Goal: Task Accomplishment & Management: Manage account settings

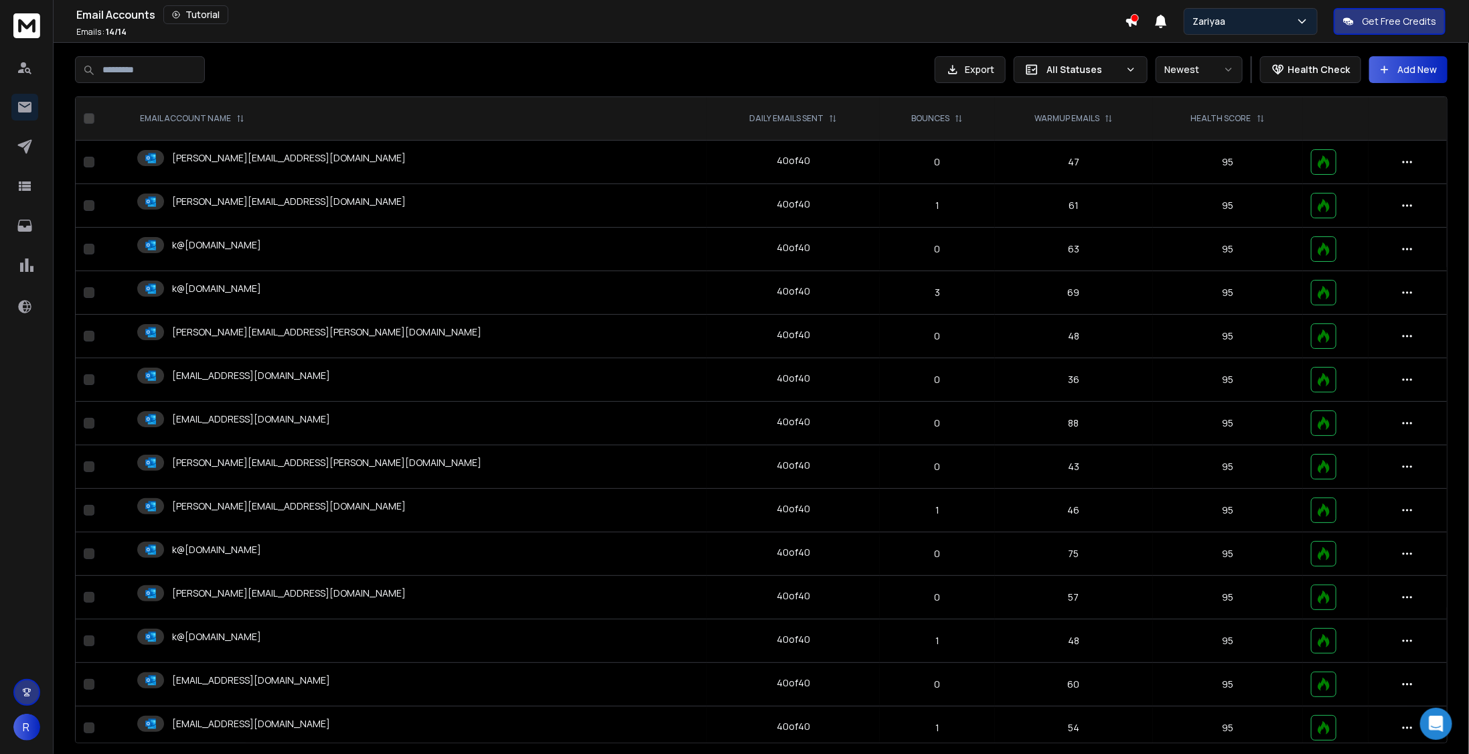
click at [1231, 19] on p "Zariyaa" at bounding box center [1212, 21] width 38 height 13
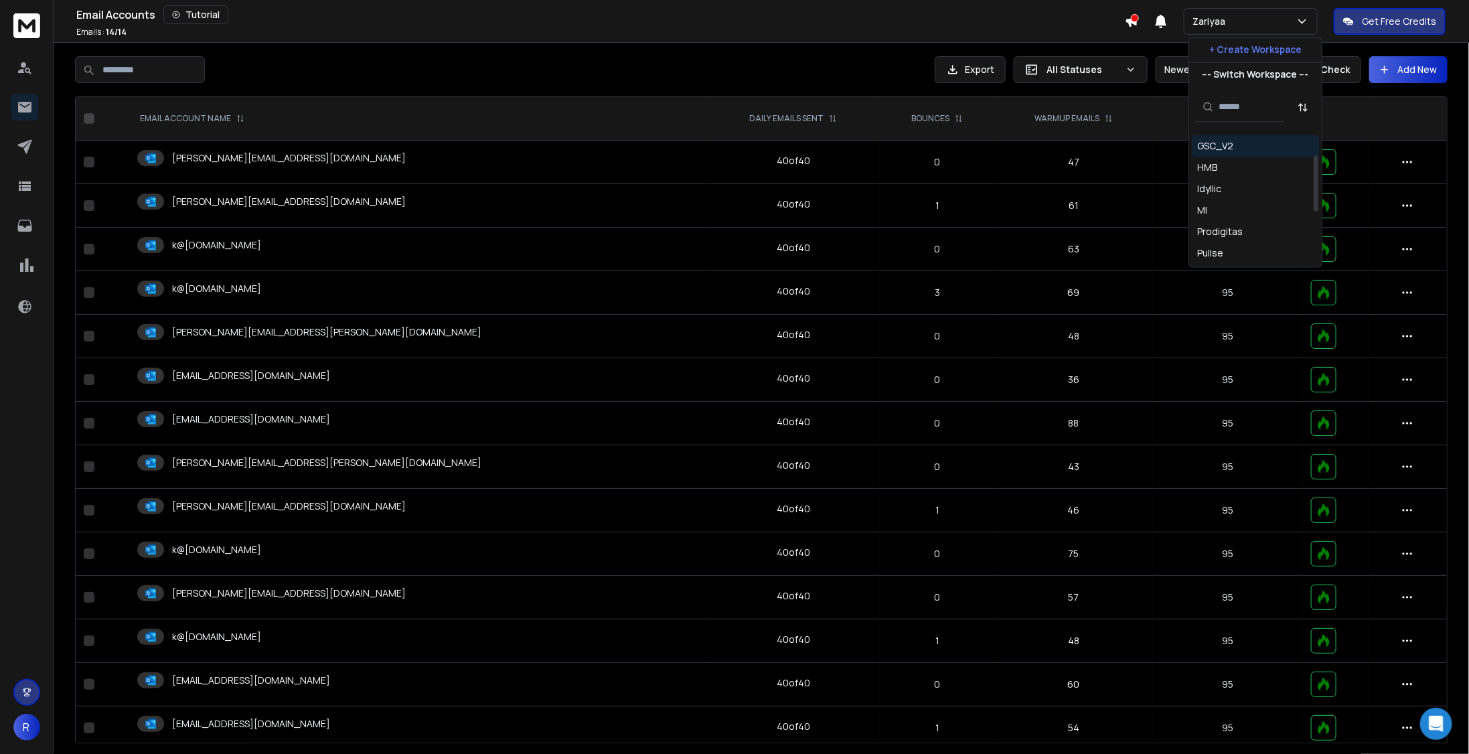
scroll to position [60, 0]
click at [1233, 173] on div "HMB" at bounding box center [1255, 166] width 127 height 21
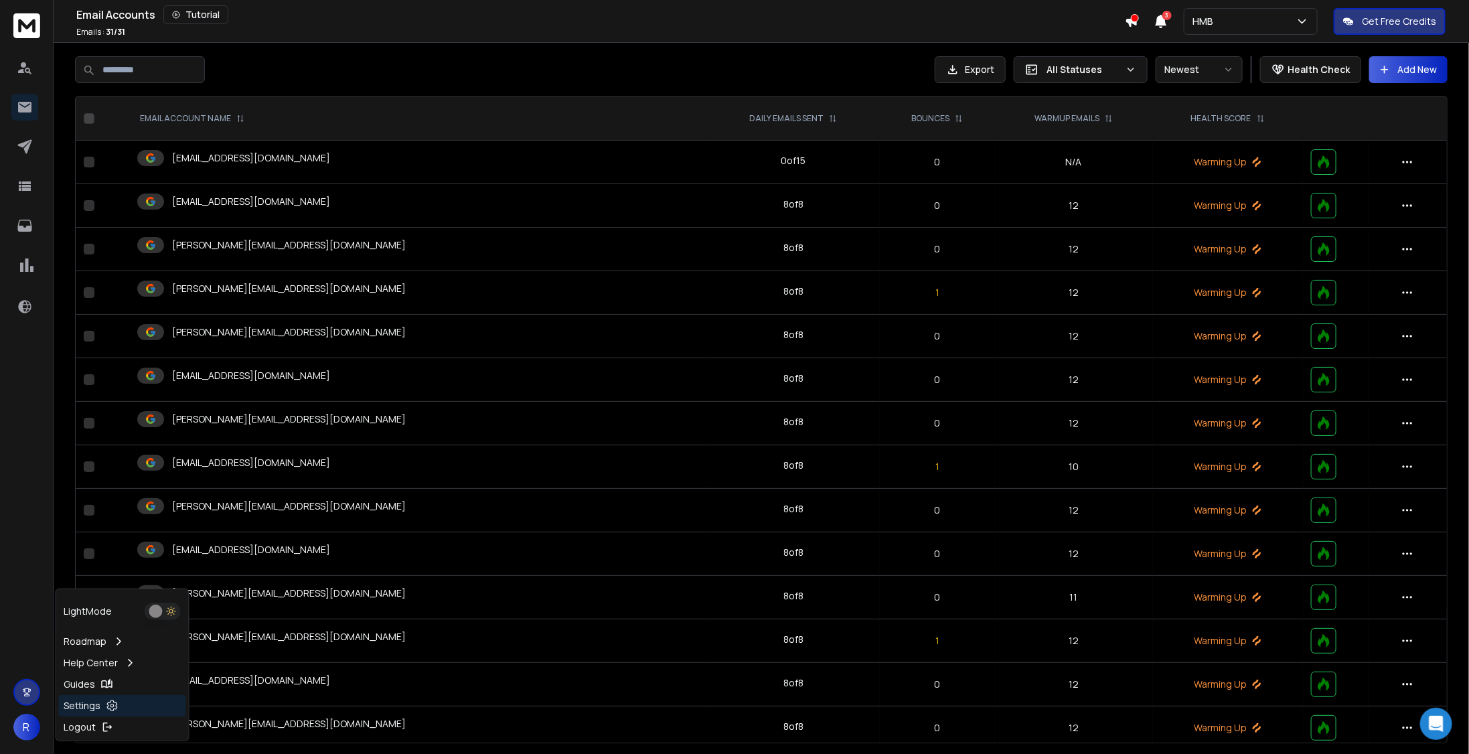
click at [102, 702] on div "Settings" at bounding box center [122, 705] width 127 height 21
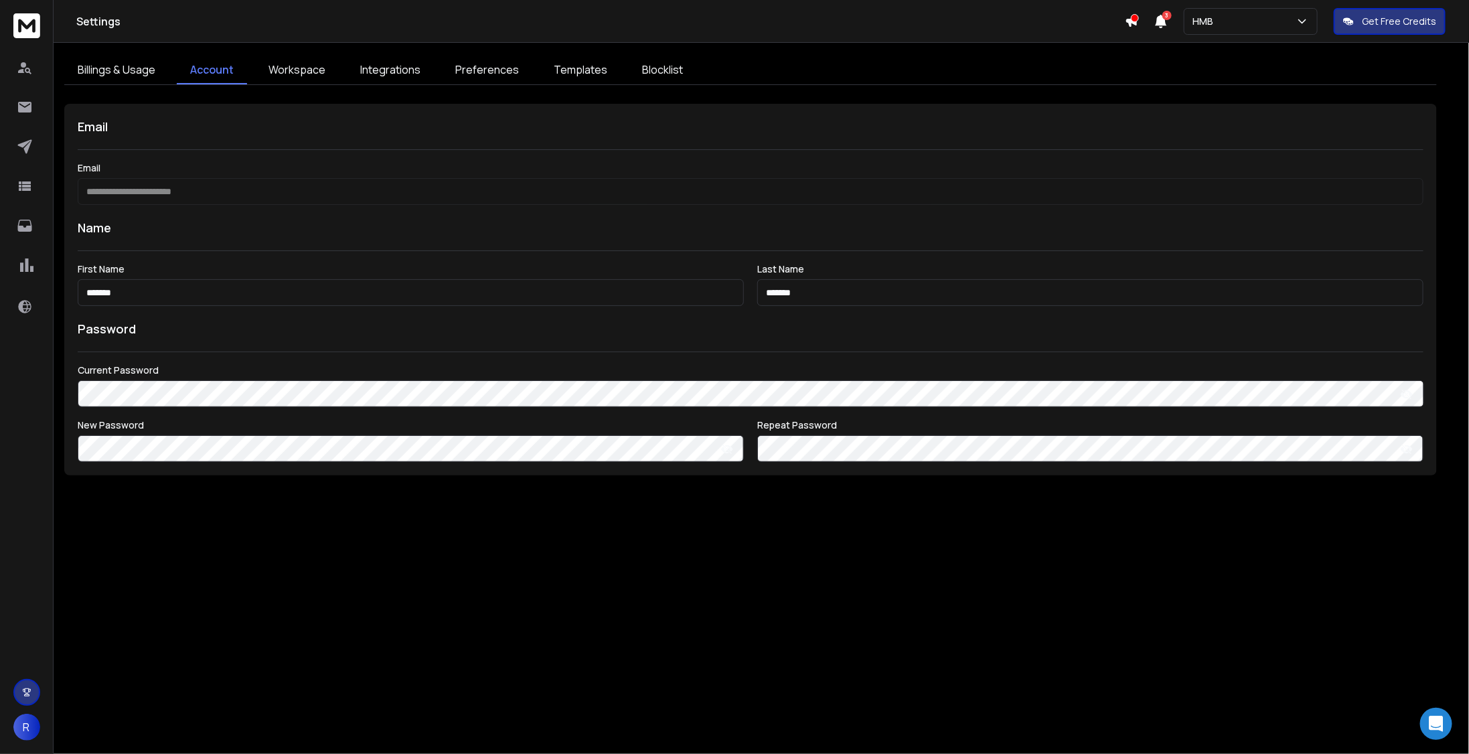
click at [274, 75] on link "Workspace" at bounding box center [297, 70] width 84 height 28
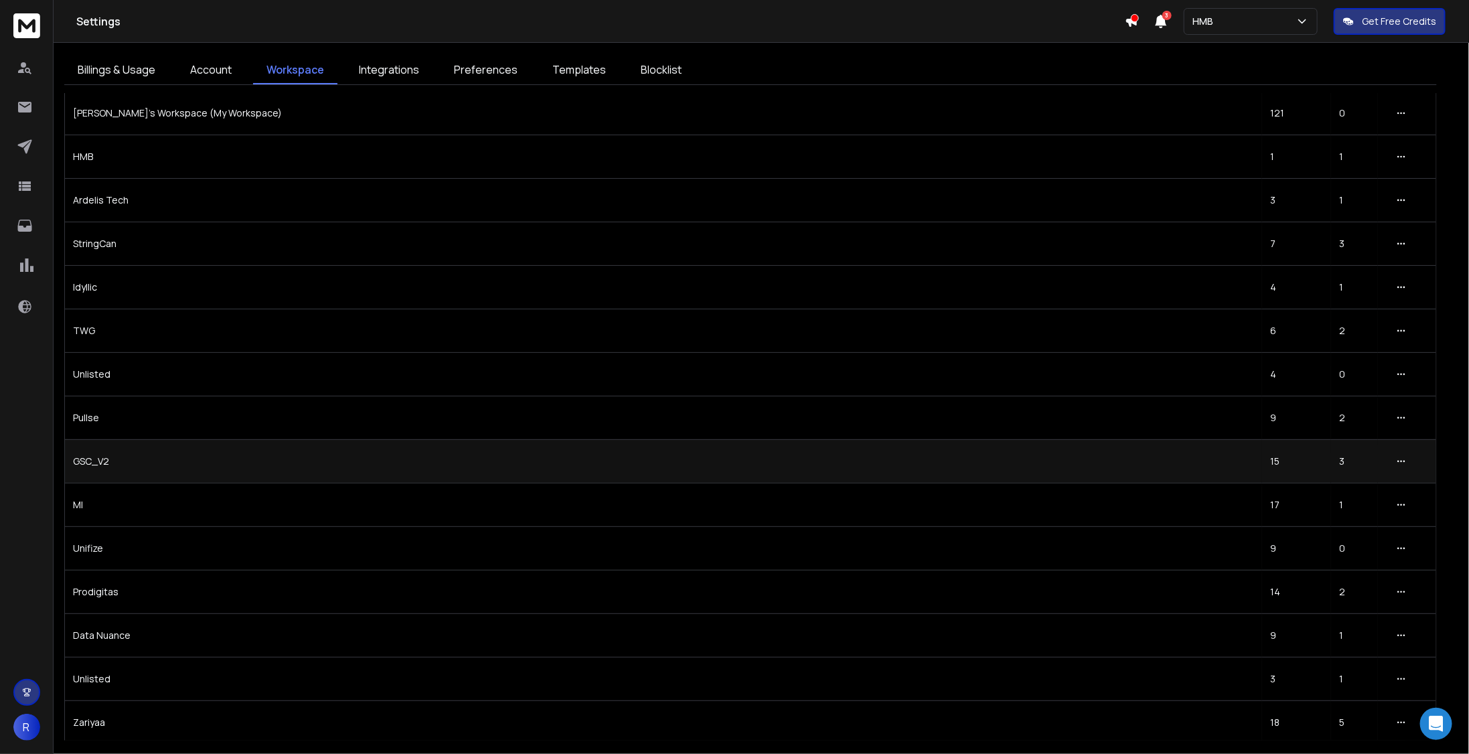
scroll to position [60, 0]
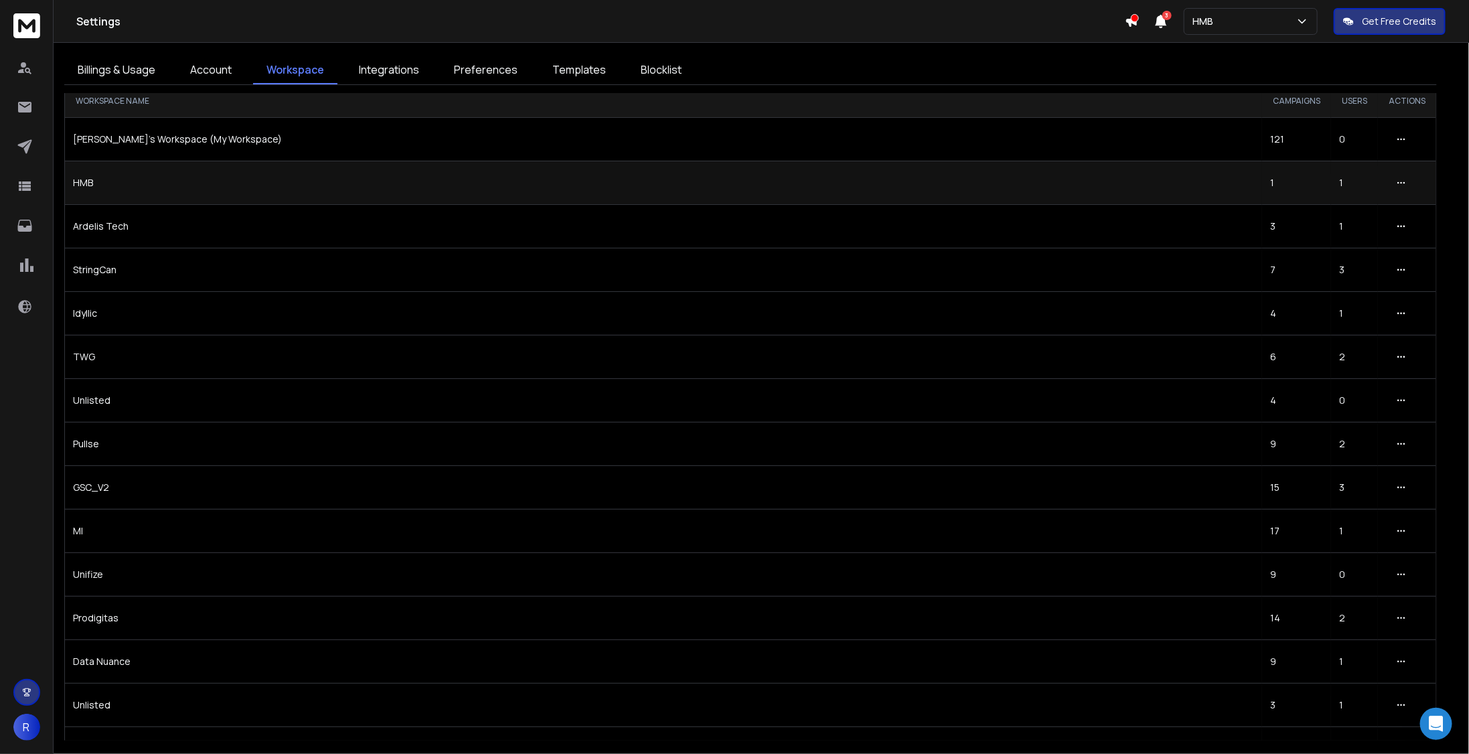
click at [153, 173] on td "HMB" at bounding box center [663, 183] width 1197 height 44
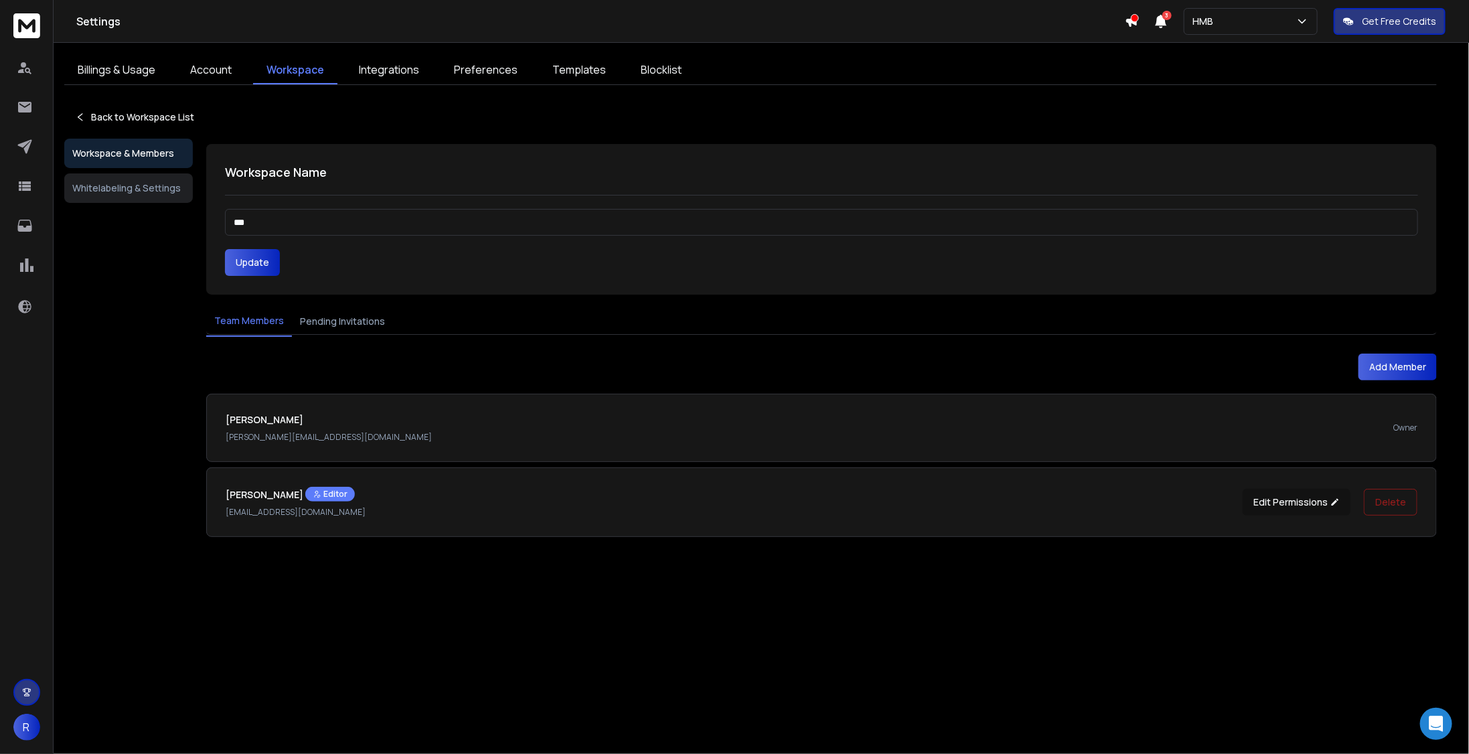
click at [1414, 374] on button "Add Member" at bounding box center [1398, 367] width 78 height 27
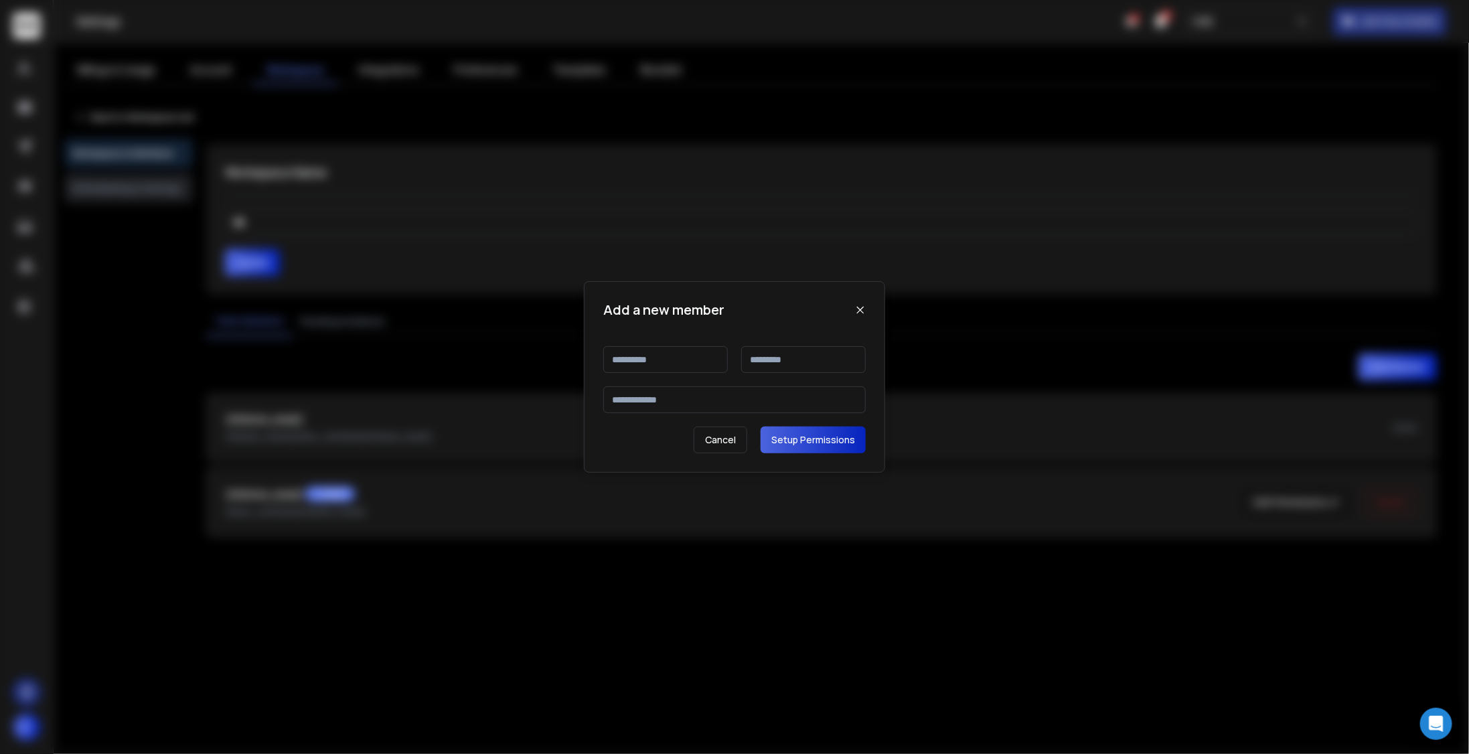
click at [692, 398] on input at bounding box center [734, 399] width 262 height 27
paste input "**********"
type input "**********"
click at [646, 371] on input at bounding box center [665, 359] width 125 height 27
type input "******"
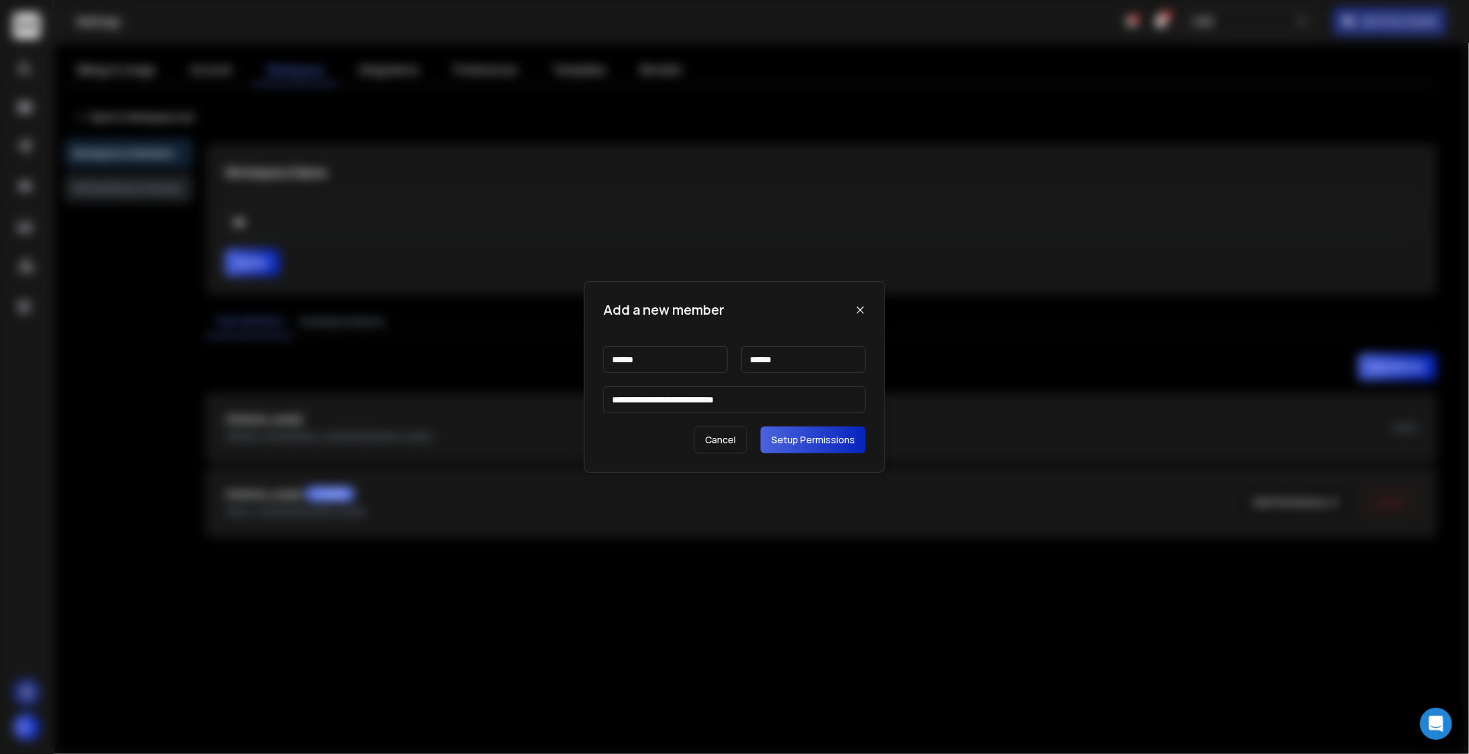
type input "******"
click at [794, 444] on button "Setup Permissions" at bounding box center [813, 440] width 105 height 27
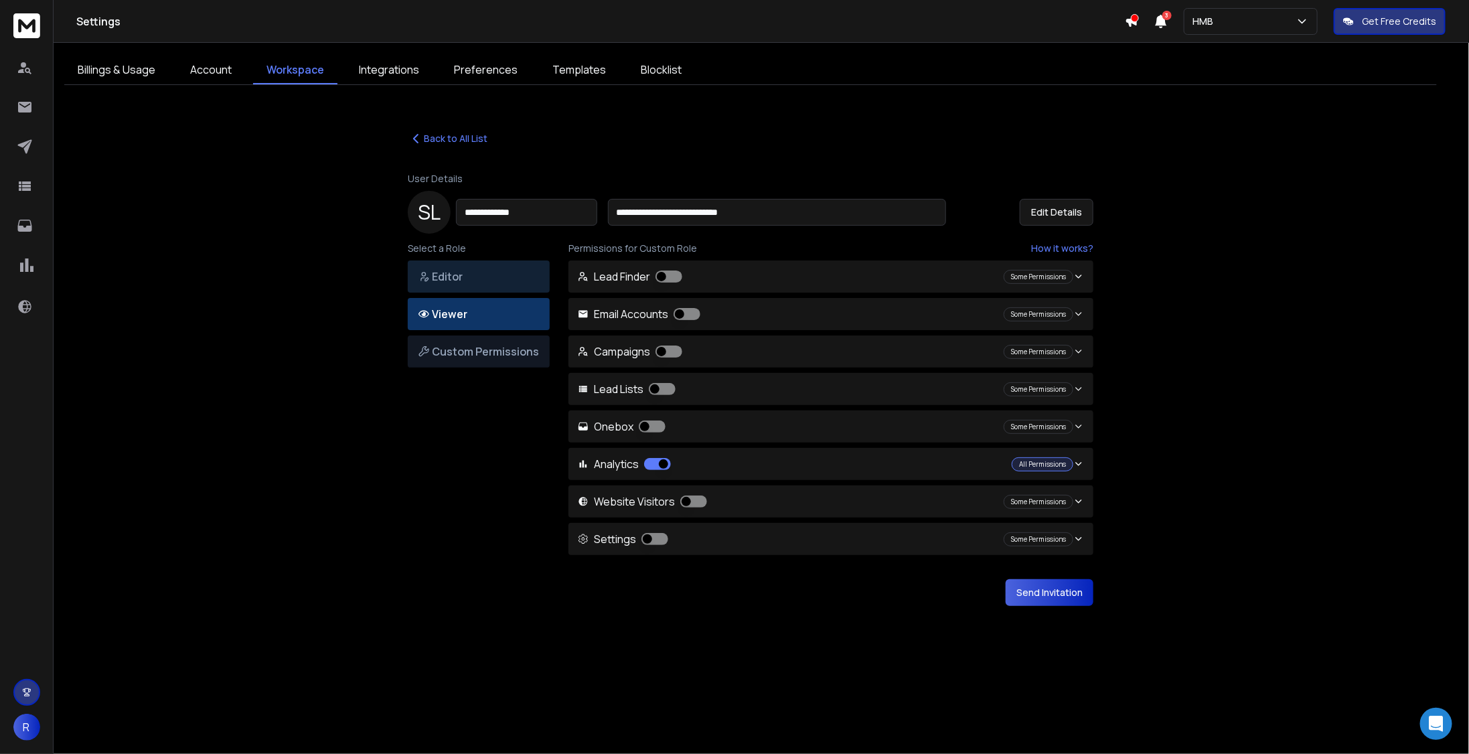
click at [443, 276] on p "Editor" at bounding box center [479, 277] width 121 height 16
click at [429, 276] on button "Editor" at bounding box center [423, 276] width 11 height 33
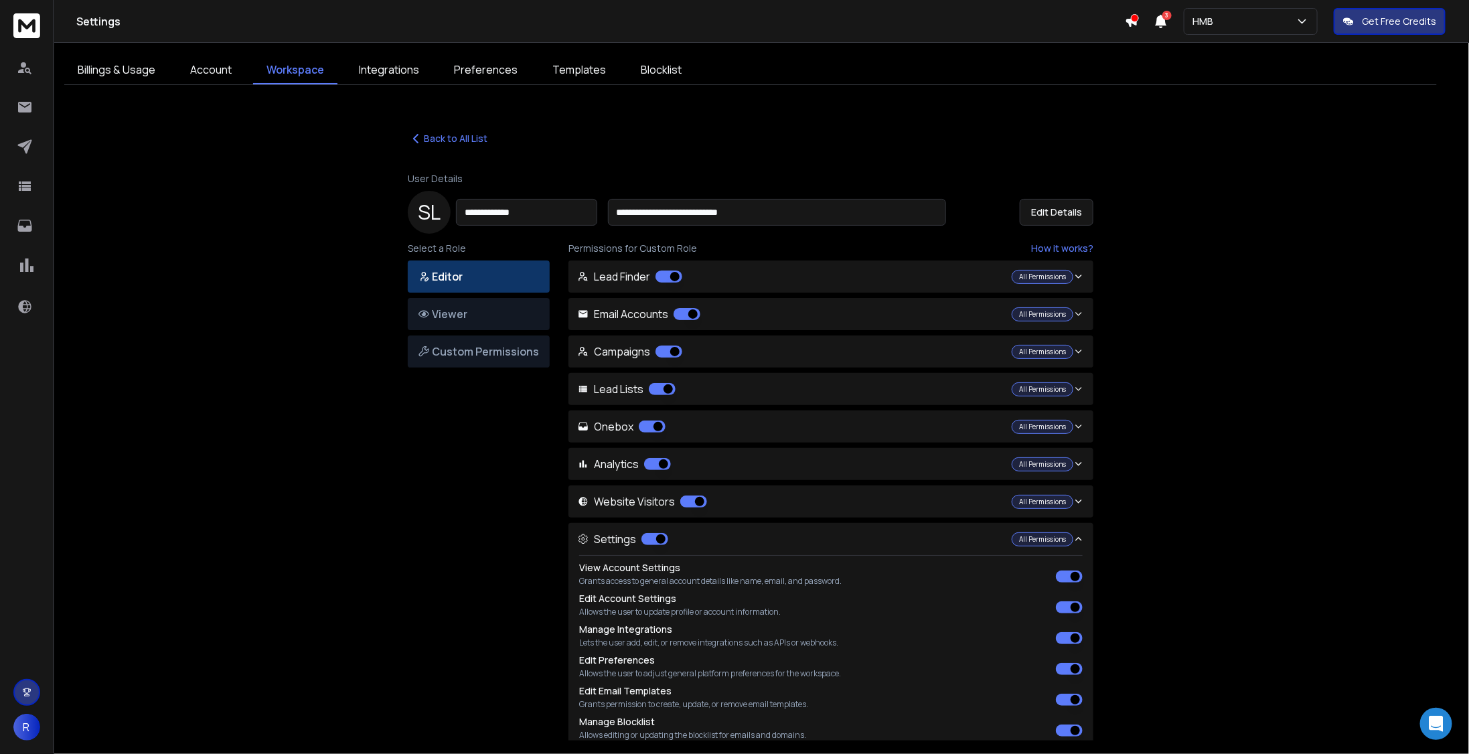
scroll to position [87, 0]
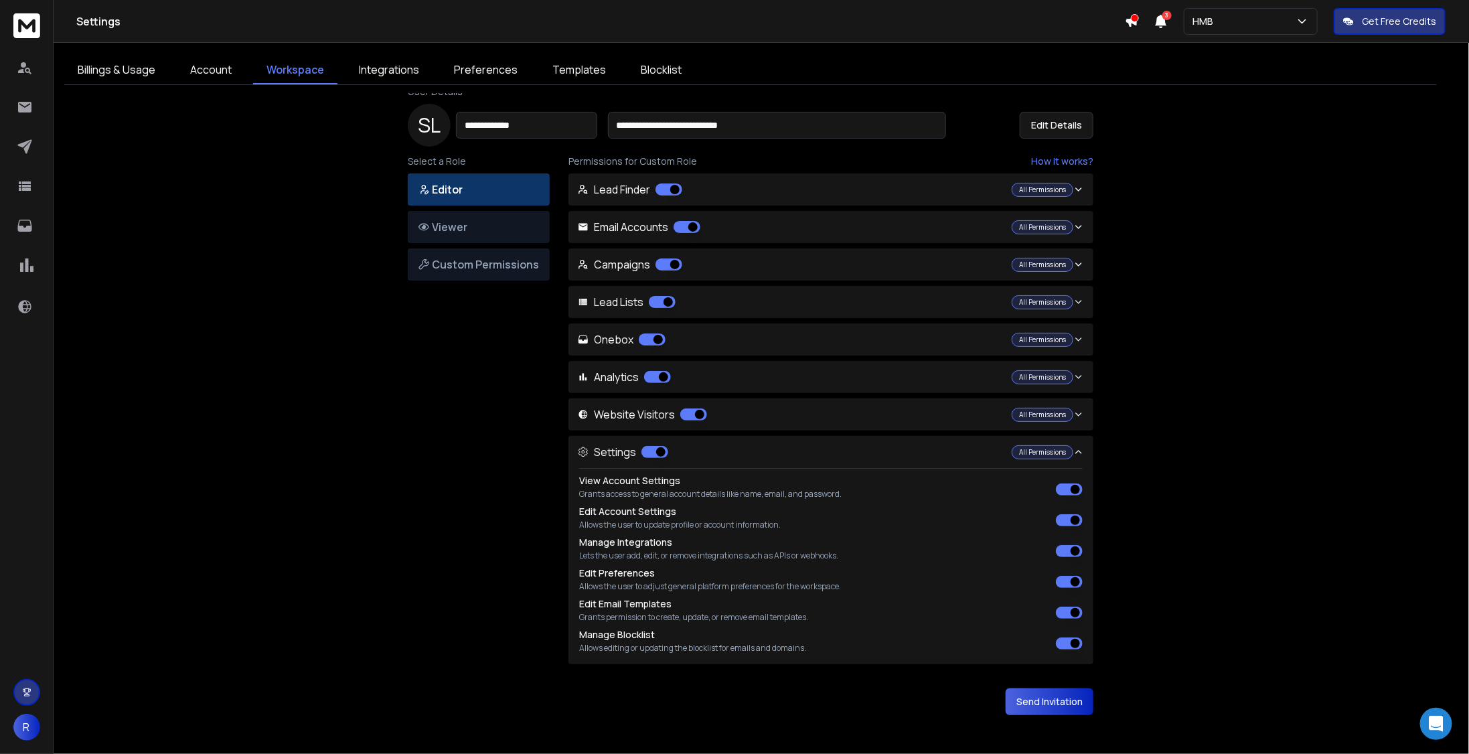
click at [1033, 704] on button "Send Invitation" at bounding box center [1050, 701] width 88 height 27
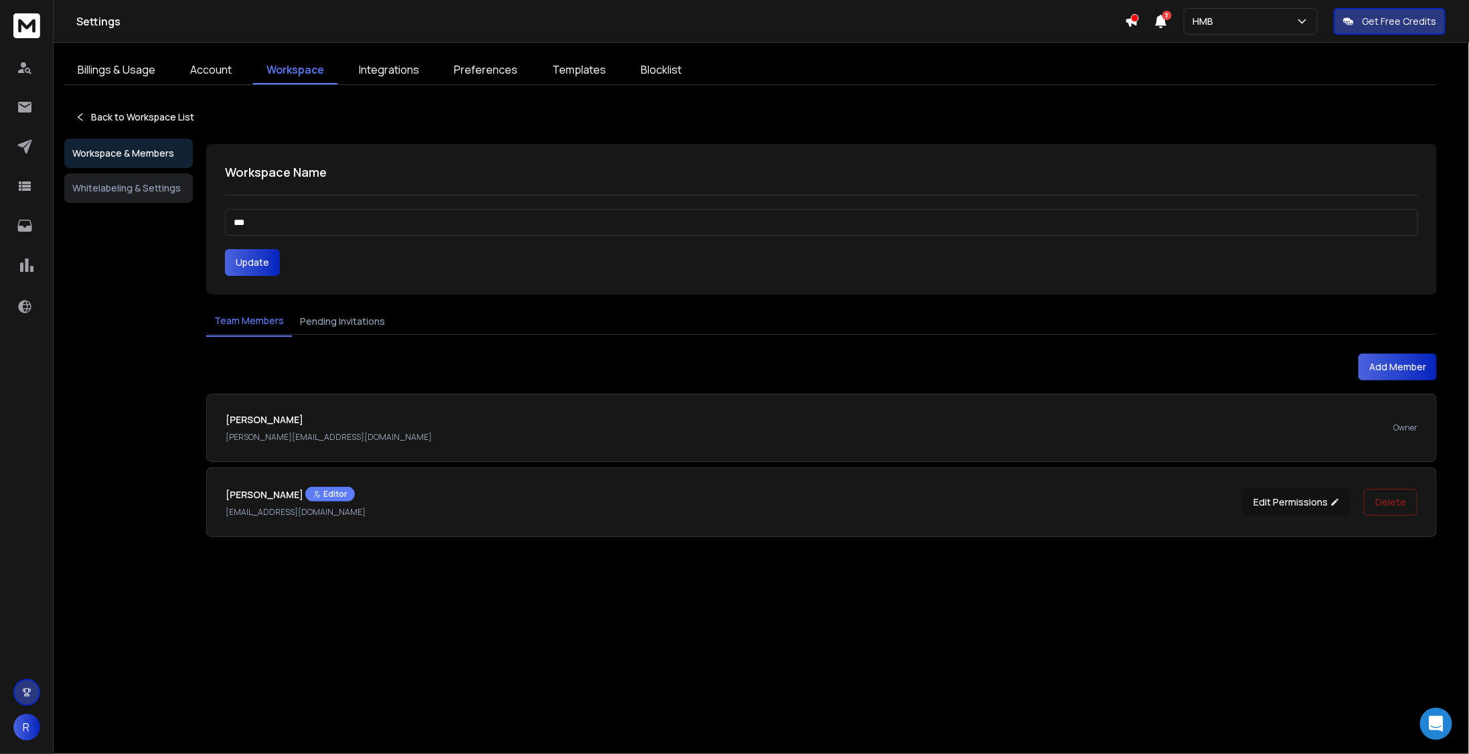
click at [350, 329] on button "Pending Invitations" at bounding box center [342, 321] width 101 height 29
click at [255, 323] on button "Team Members" at bounding box center [249, 321] width 86 height 31
click at [330, 323] on button "Pending Invitations" at bounding box center [342, 321] width 101 height 29
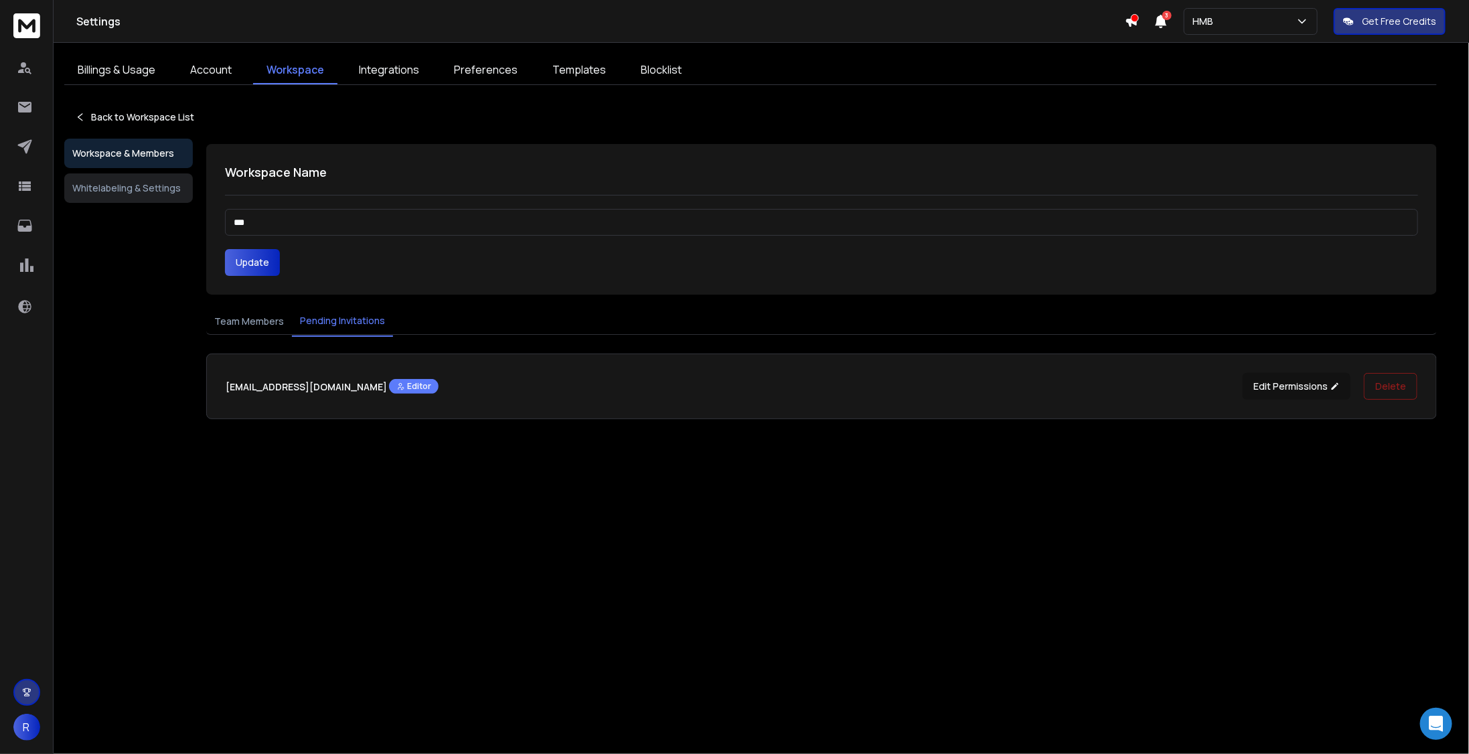
click at [259, 321] on button "Team Members" at bounding box center [249, 321] width 86 height 29
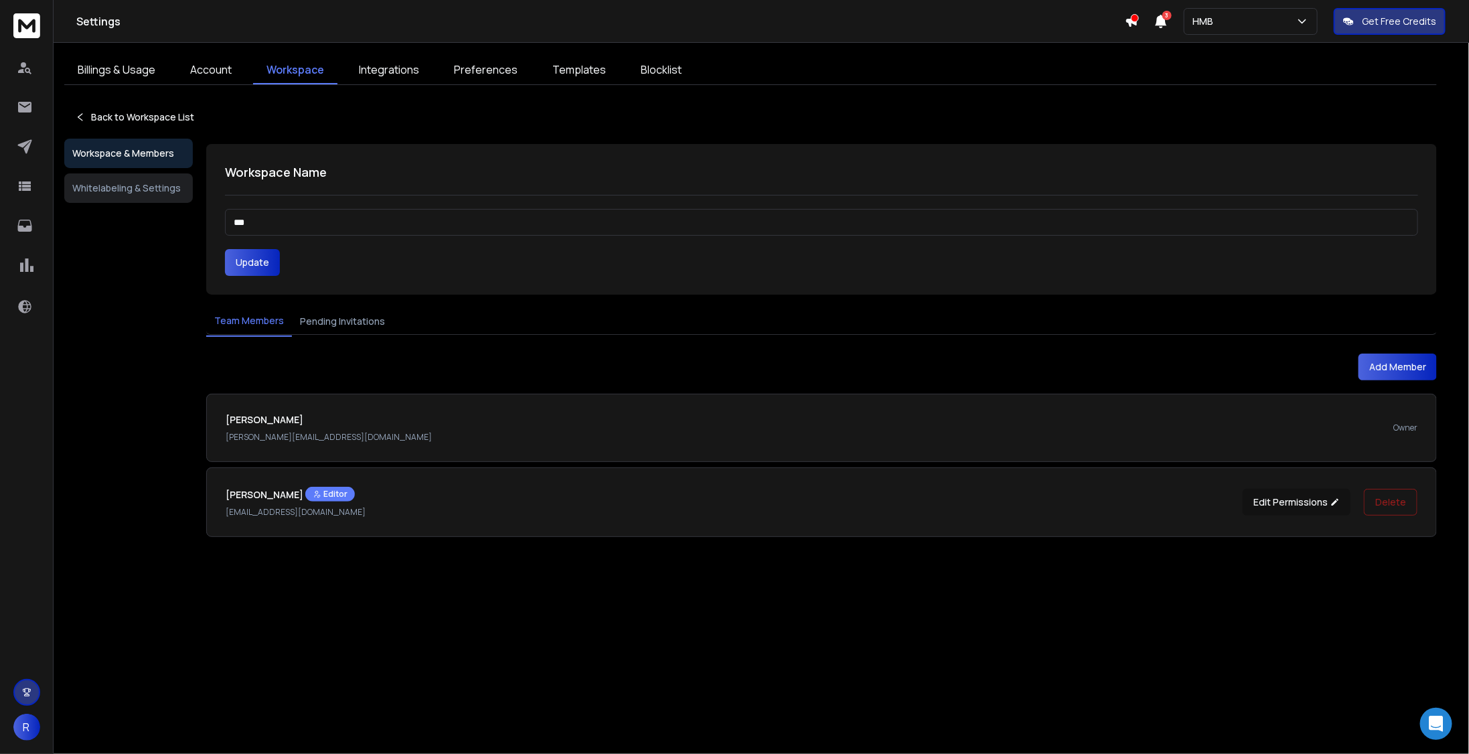
click at [259, 321] on button "Team Members" at bounding box center [249, 321] width 86 height 31
click at [331, 334] on button "Pending Invitations" at bounding box center [342, 321] width 101 height 29
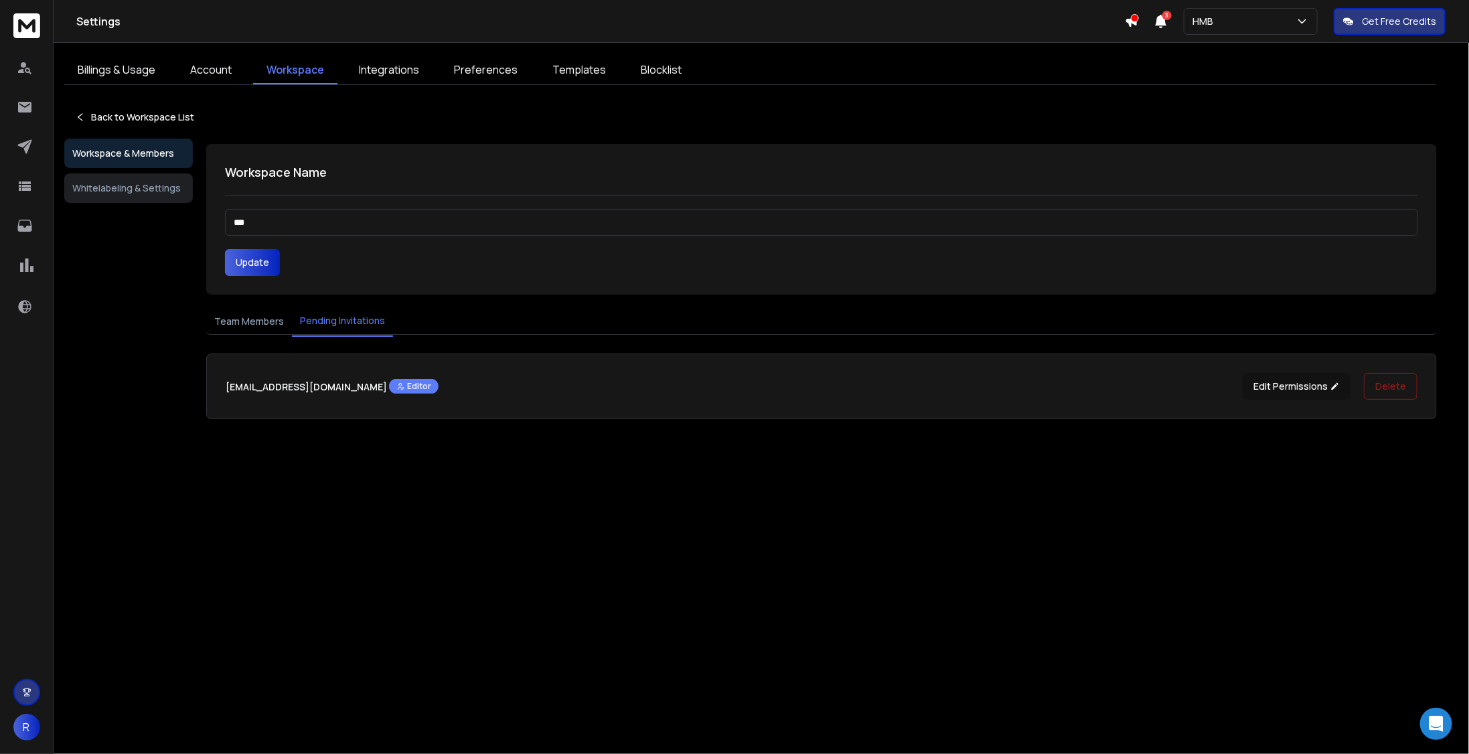
click at [171, 123] on p "Back to Workspace List" at bounding box center [142, 116] width 103 height 13
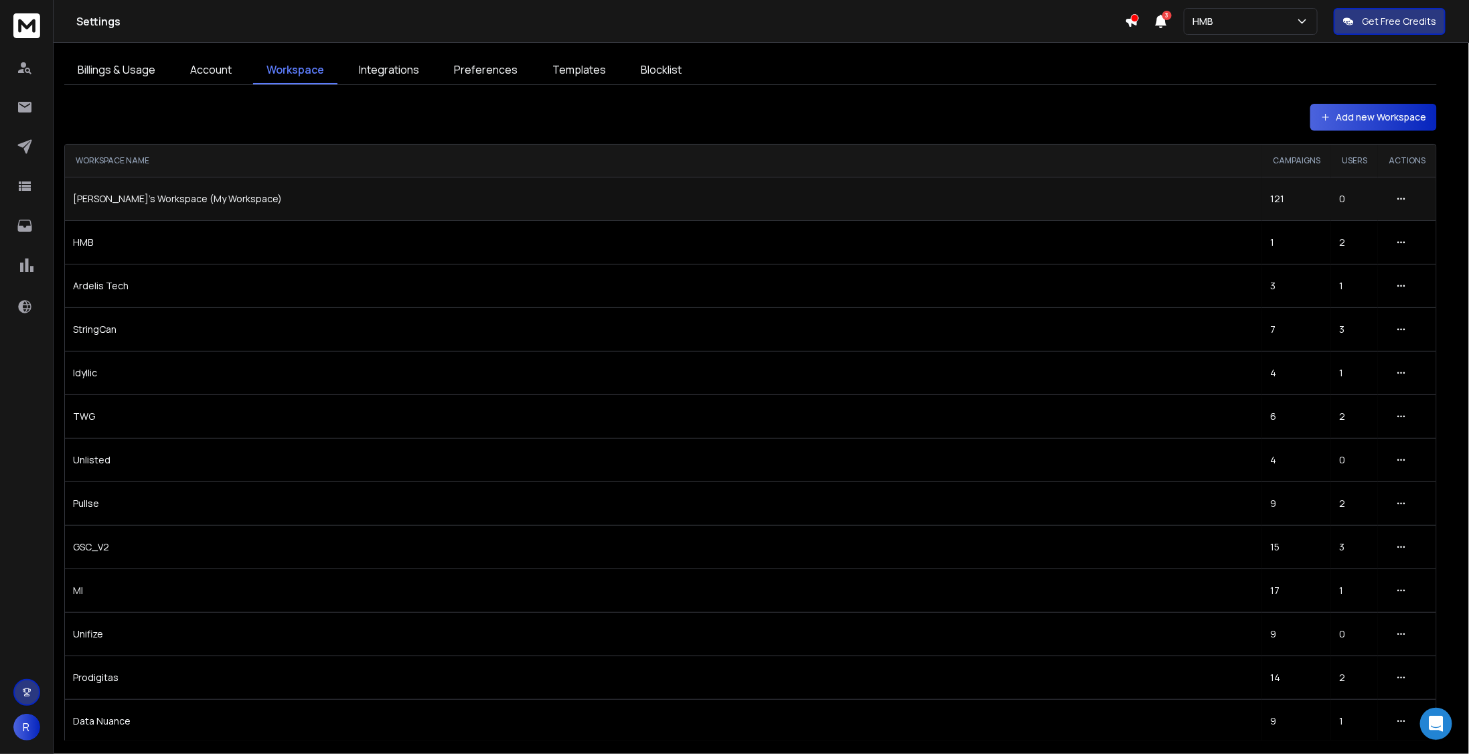
click at [150, 200] on td "[PERSON_NAME]'s Workspace (My Workspace)" at bounding box center [663, 199] width 1197 height 44
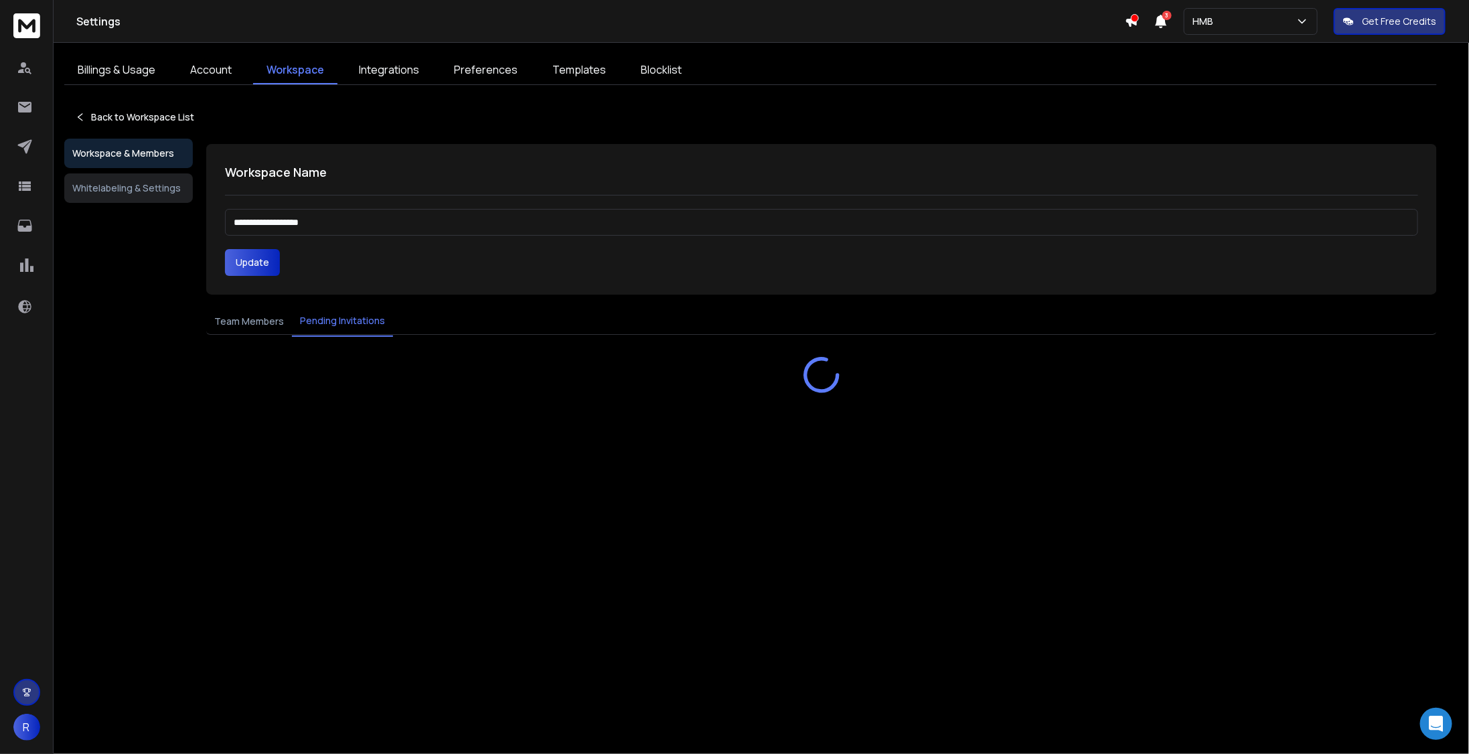
click at [327, 319] on button "Pending Invitations" at bounding box center [342, 321] width 101 height 31
click at [256, 336] on div "Team Members Pending Invitations No pending invitation." at bounding box center [821, 337] width 1231 height 59
click at [248, 328] on button "Team Members" at bounding box center [249, 321] width 86 height 29
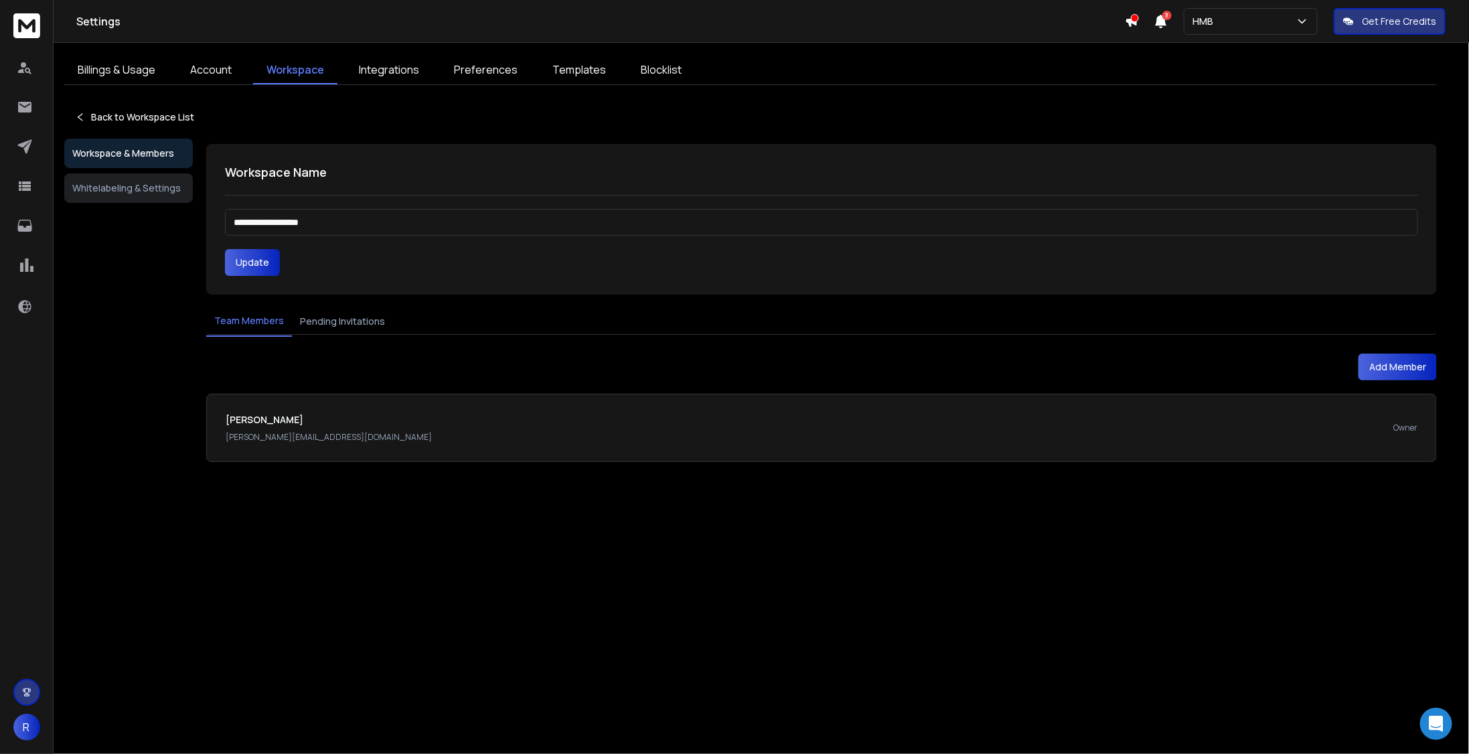
click at [402, 66] on link "Integrations" at bounding box center [389, 70] width 87 height 28
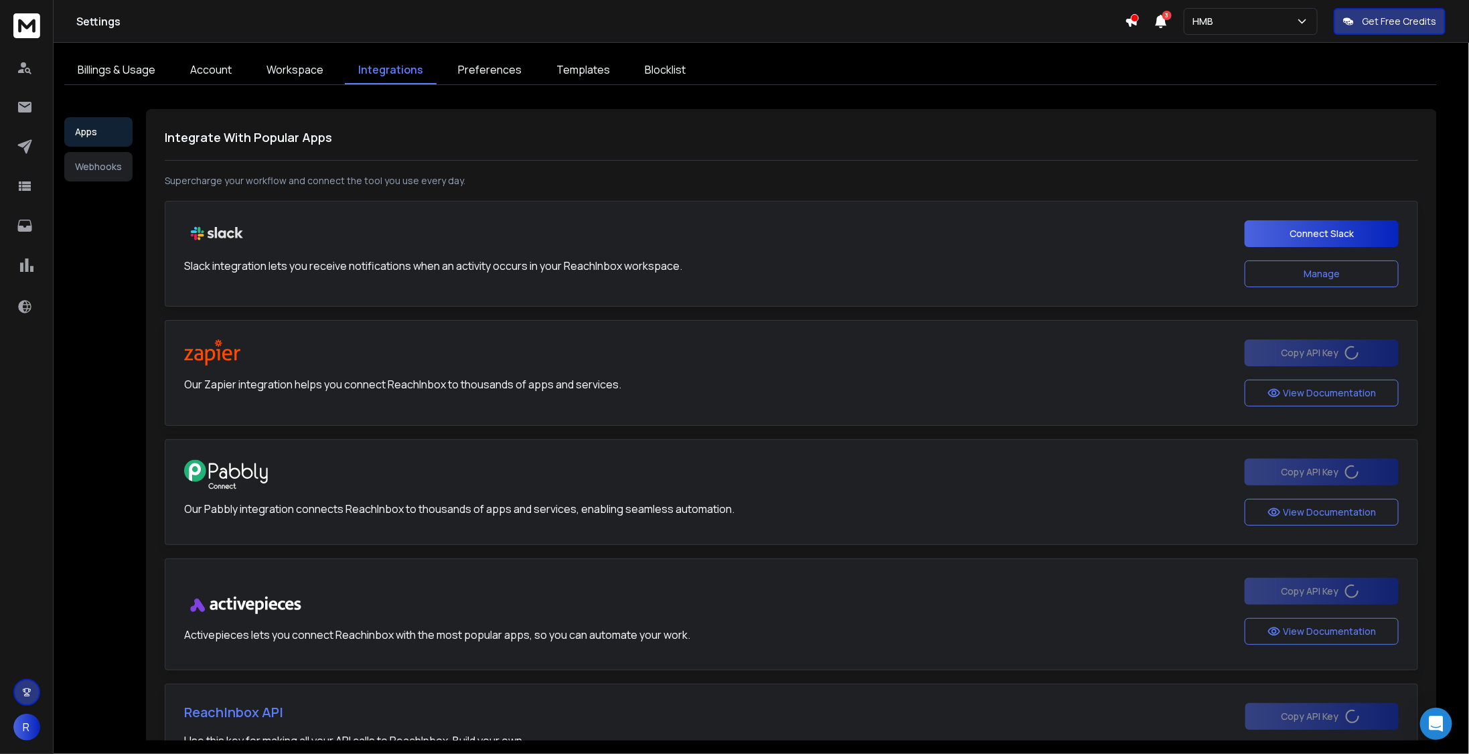
click at [481, 74] on link "Preferences" at bounding box center [490, 70] width 90 height 28
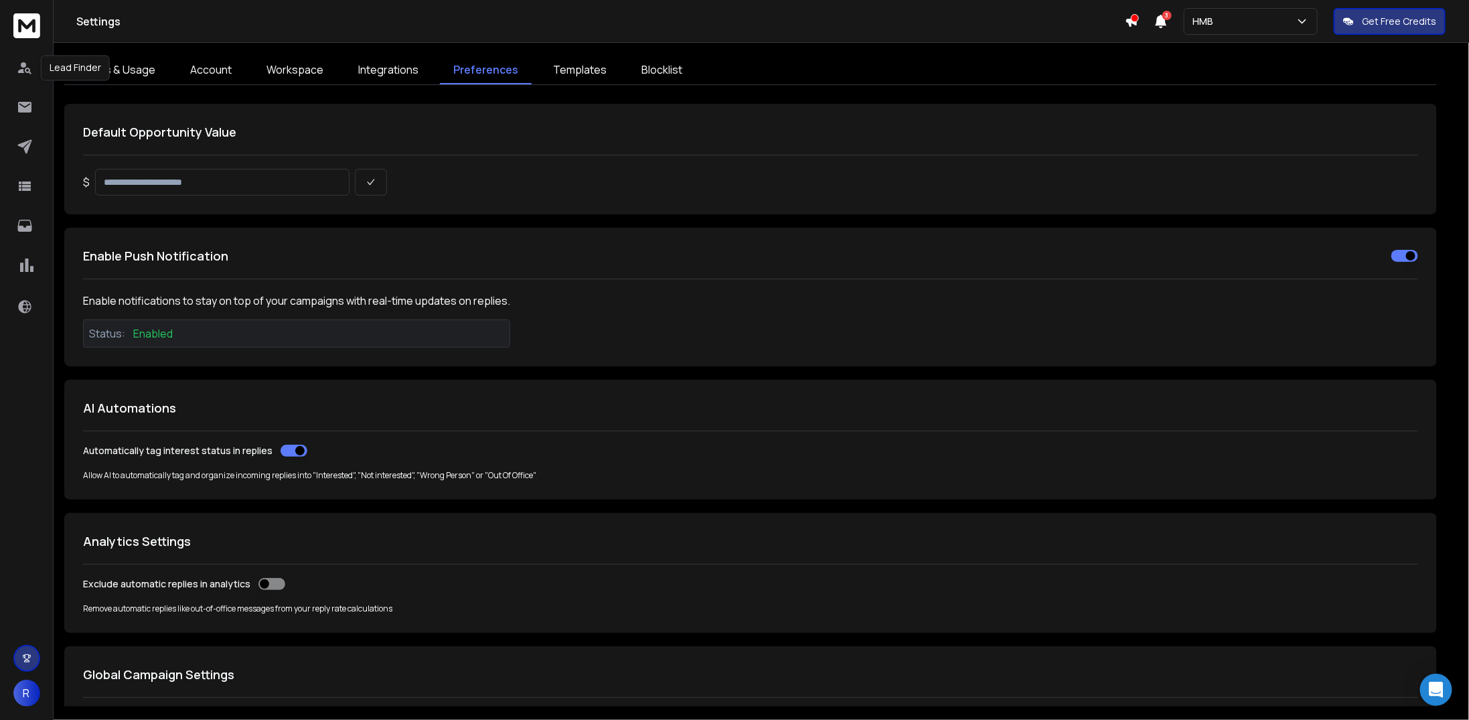
click at [17, 23] on icon at bounding box center [26, 25] width 27 height 25
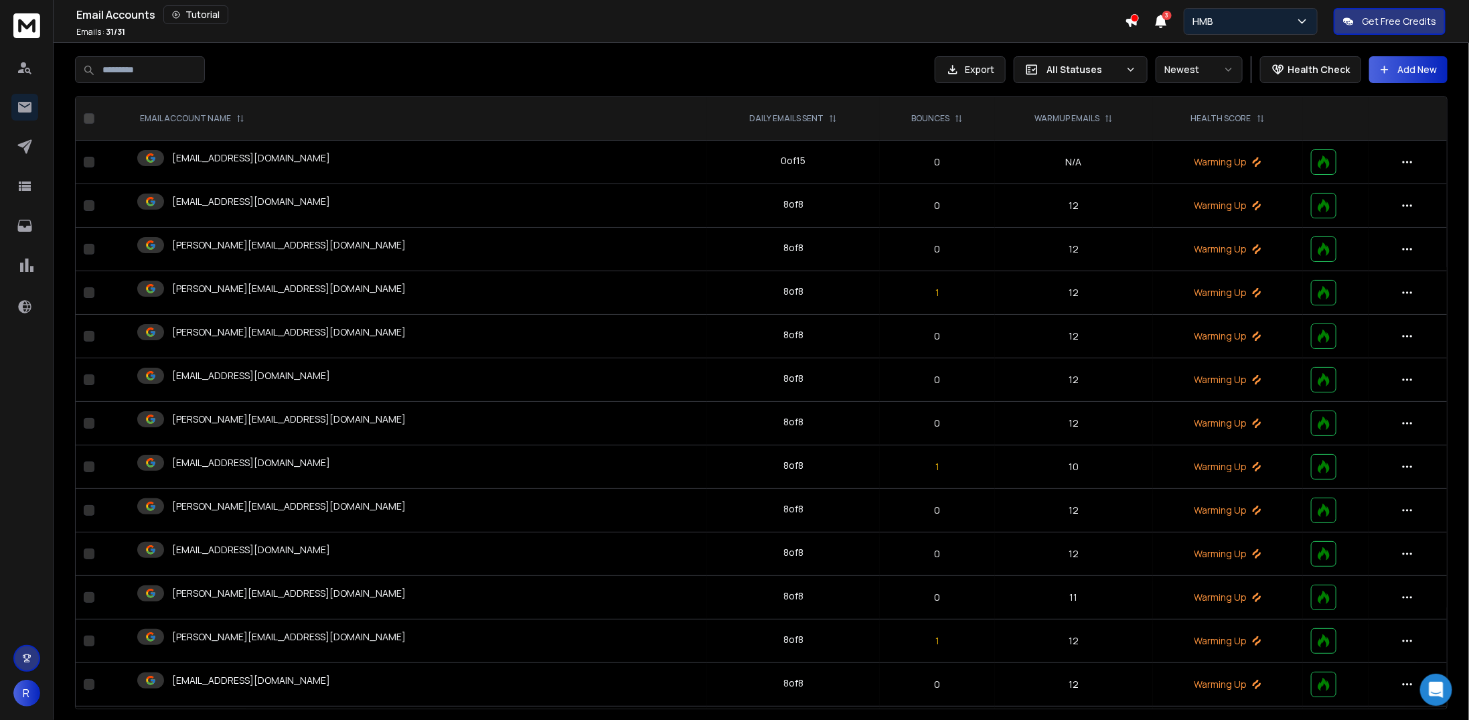
click at [1238, 13] on button "HMB" at bounding box center [1251, 21] width 134 height 27
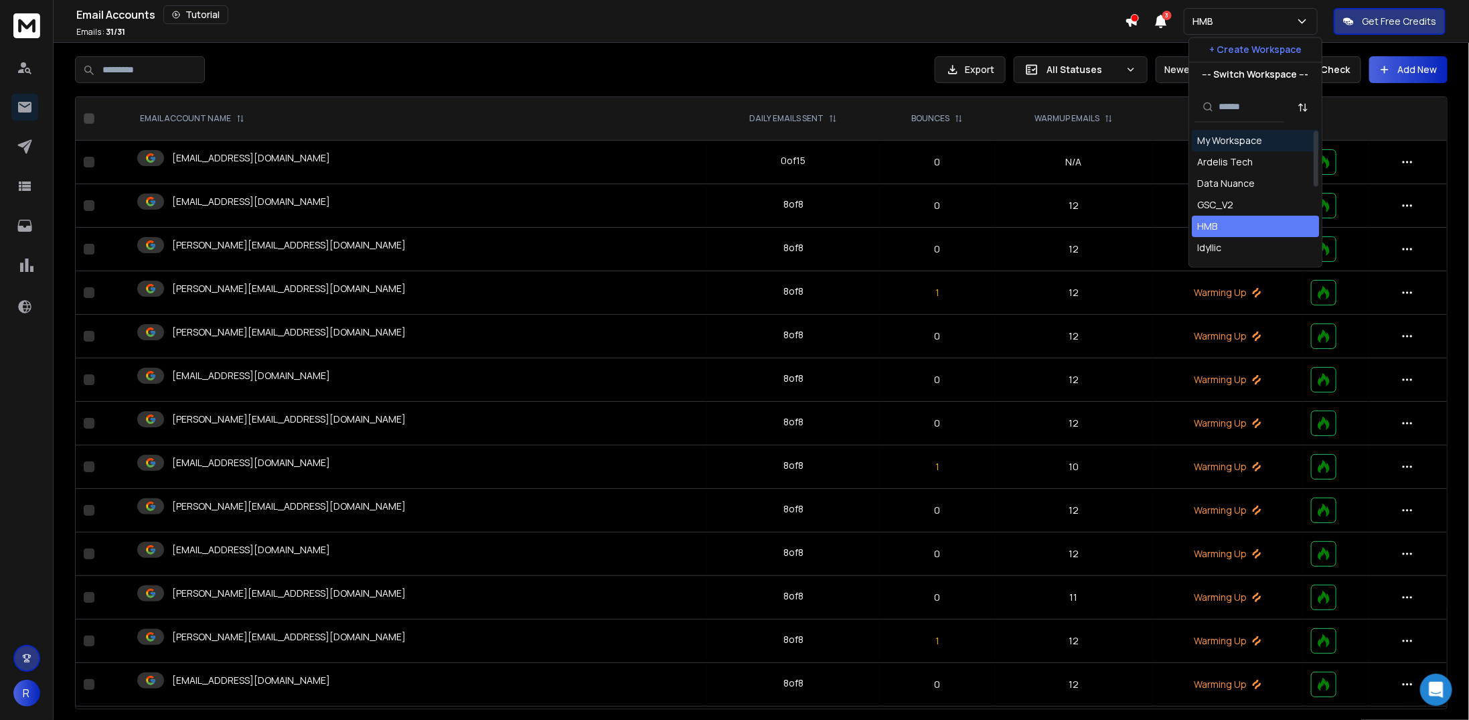
click at [1215, 149] on div "My Workspace" at bounding box center [1255, 141] width 127 height 21
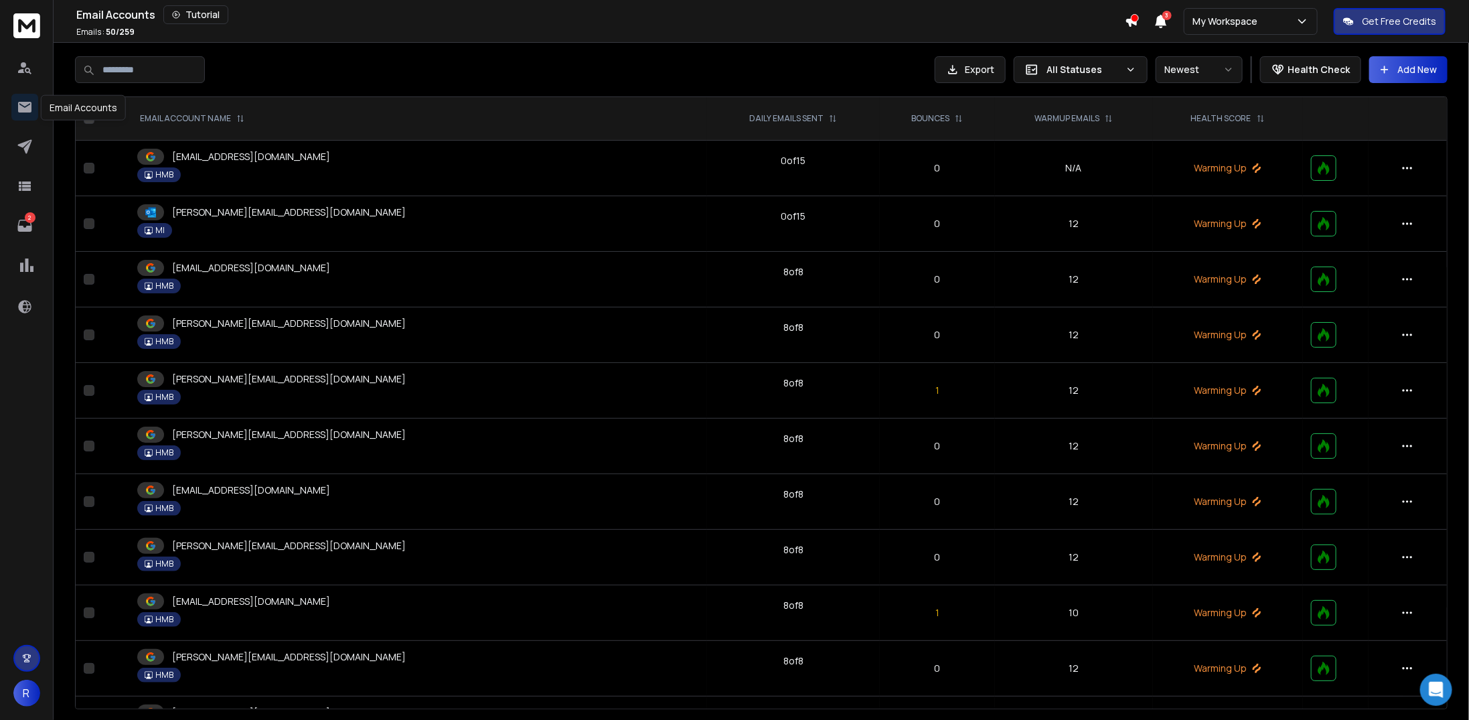
click at [22, 108] on icon at bounding box center [24, 107] width 13 height 11
click at [24, 688] on span "R" at bounding box center [26, 693] width 27 height 27
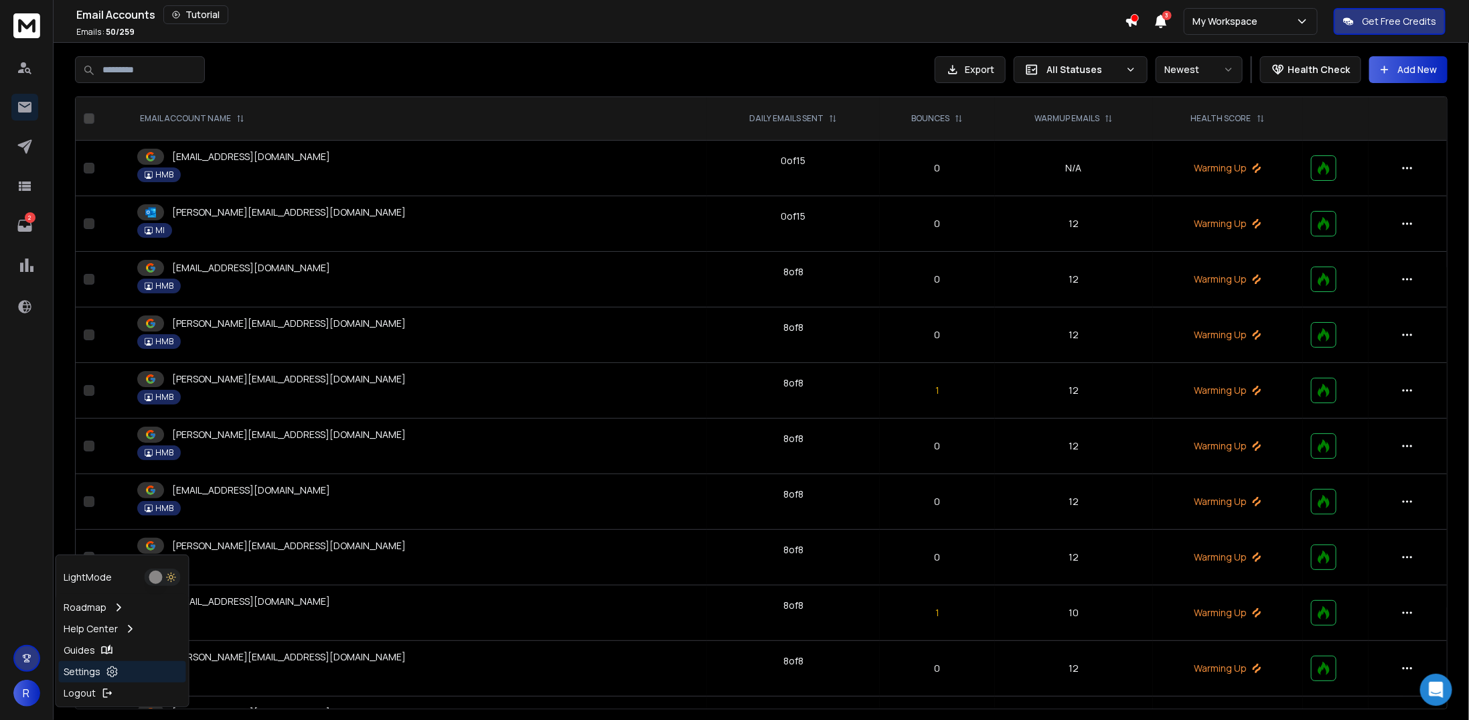
click at [101, 672] on div "Settings" at bounding box center [122, 671] width 127 height 21
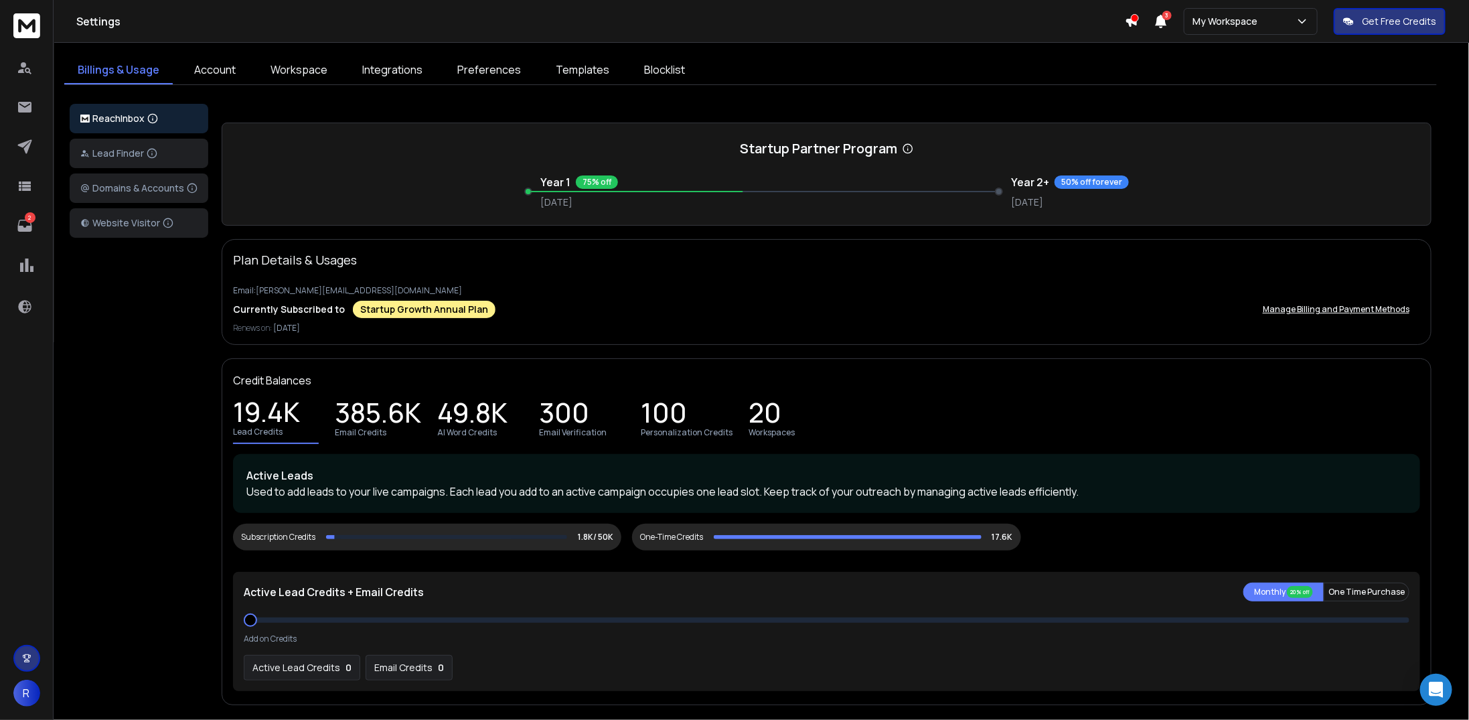
click at [406, 65] on link "Integrations" at bounding box center [392, 70] width 87 height 28
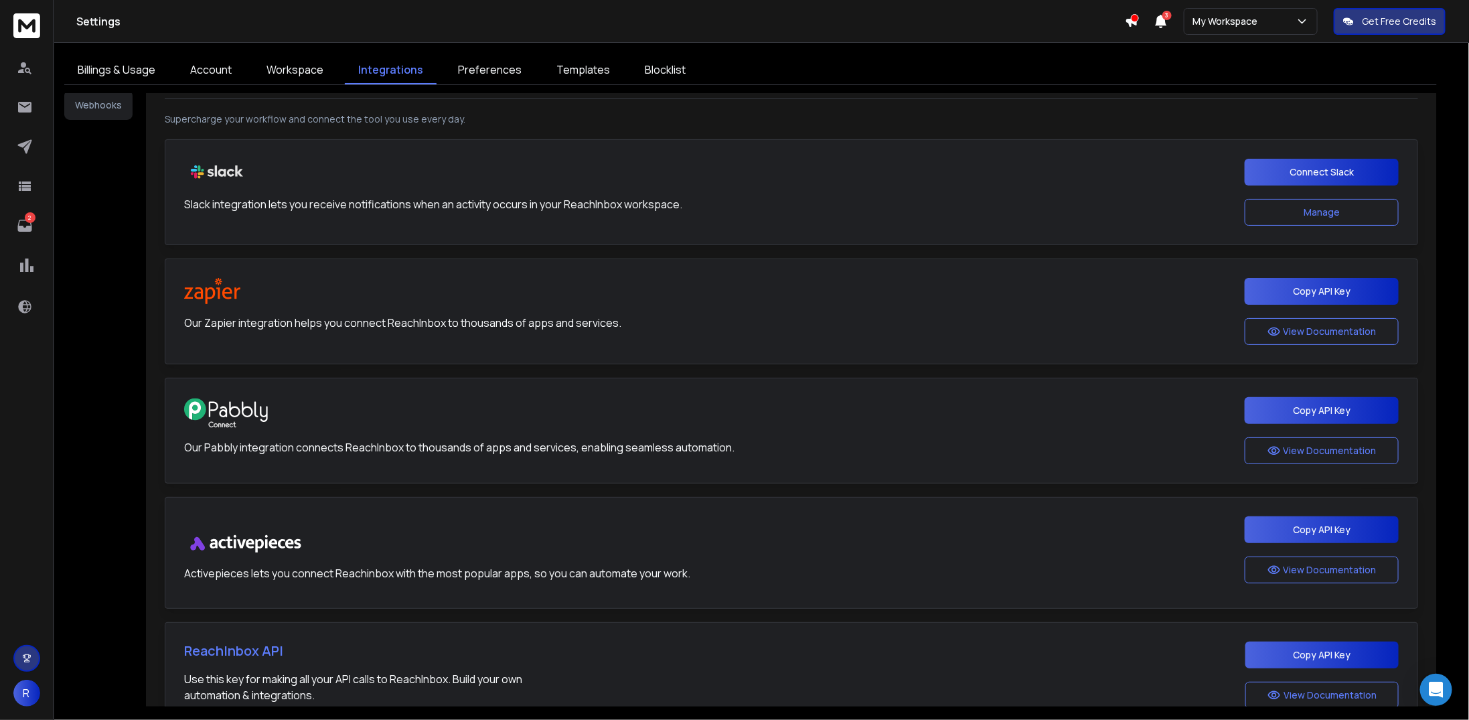
scroll to position [98, 0]
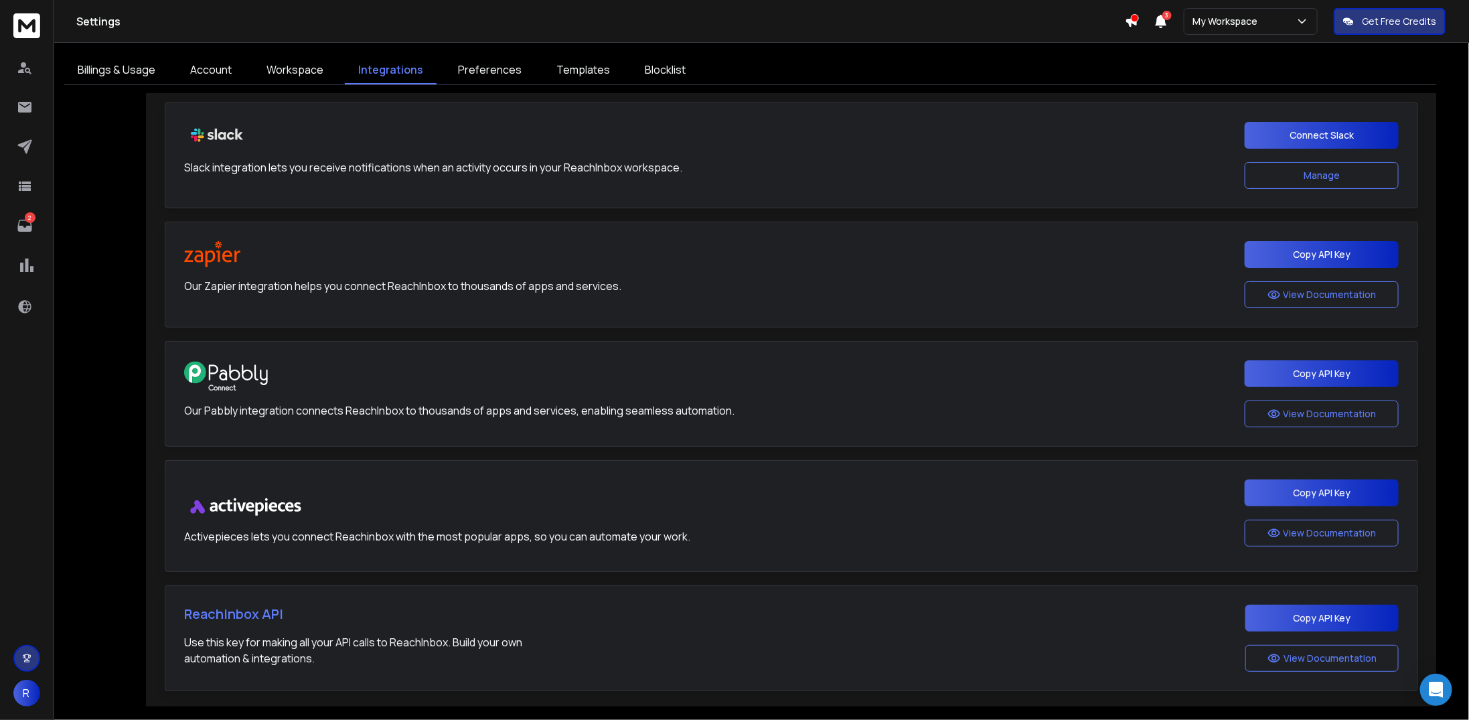
drag, startPoint x: 311, startPoint y: 508, endPoint x: 251, endPoint y: 455, distance: 79.7
click at [211, 489] on icon at bounding box center [343, 485] width 318 height 65
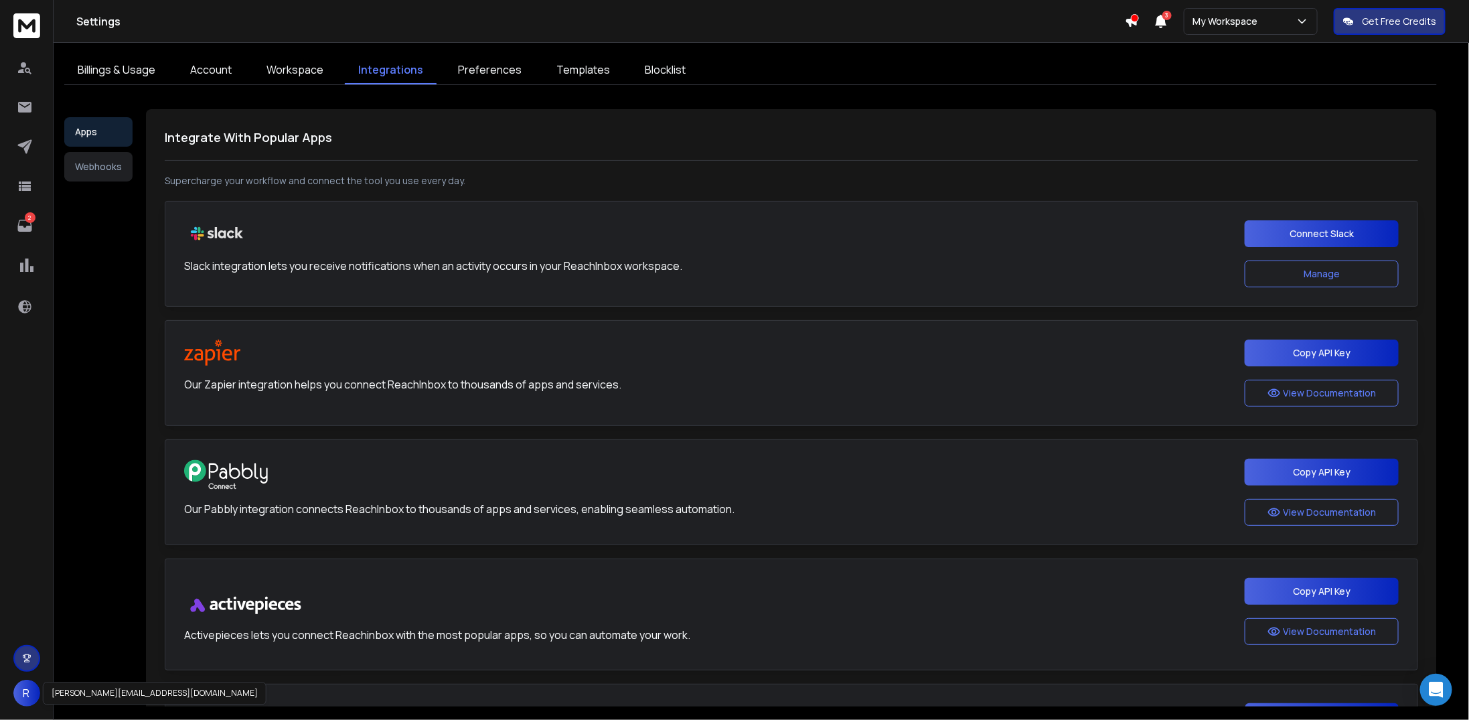
click at [33, 690] on span "R" at bounding box center [26, 693] width 27 height 27
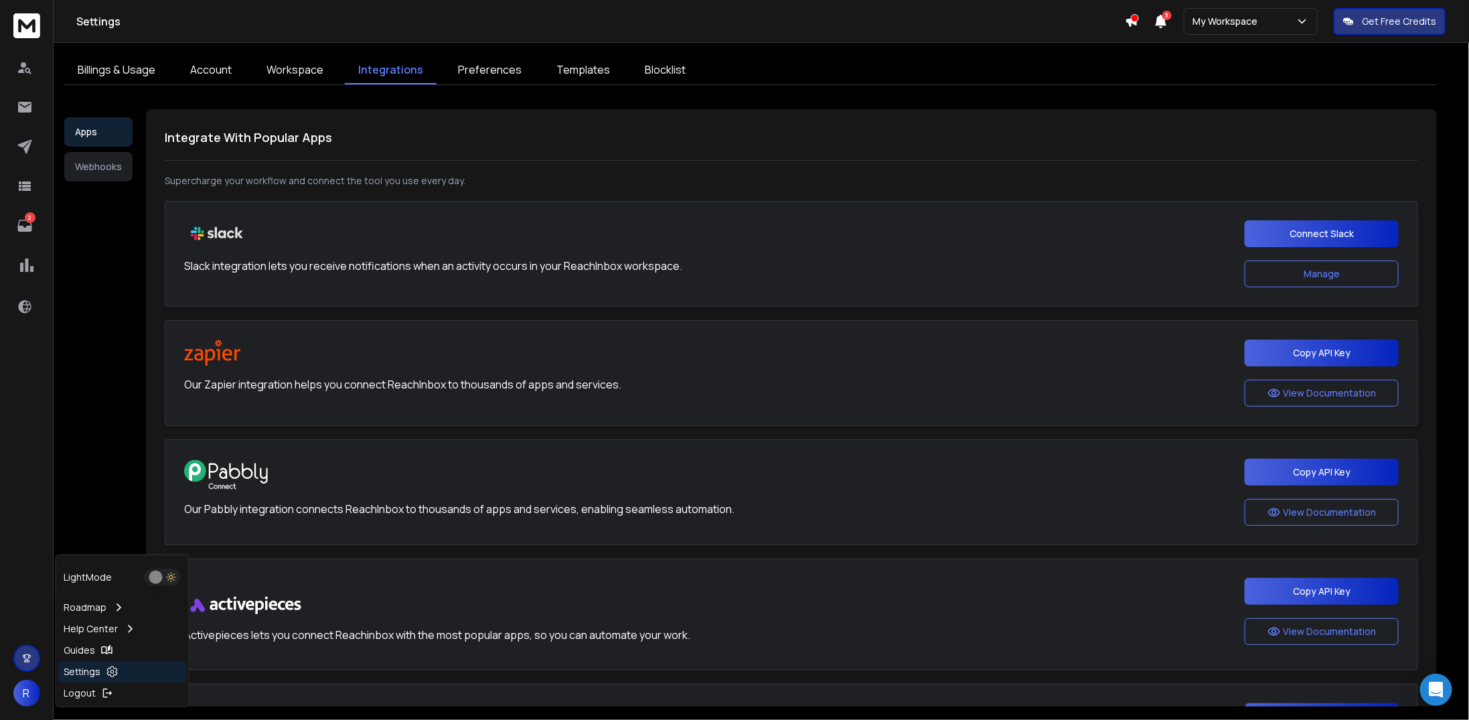
click at [74, 678] on div "Settings" at bounding box center [122, 671] width 127 height 21
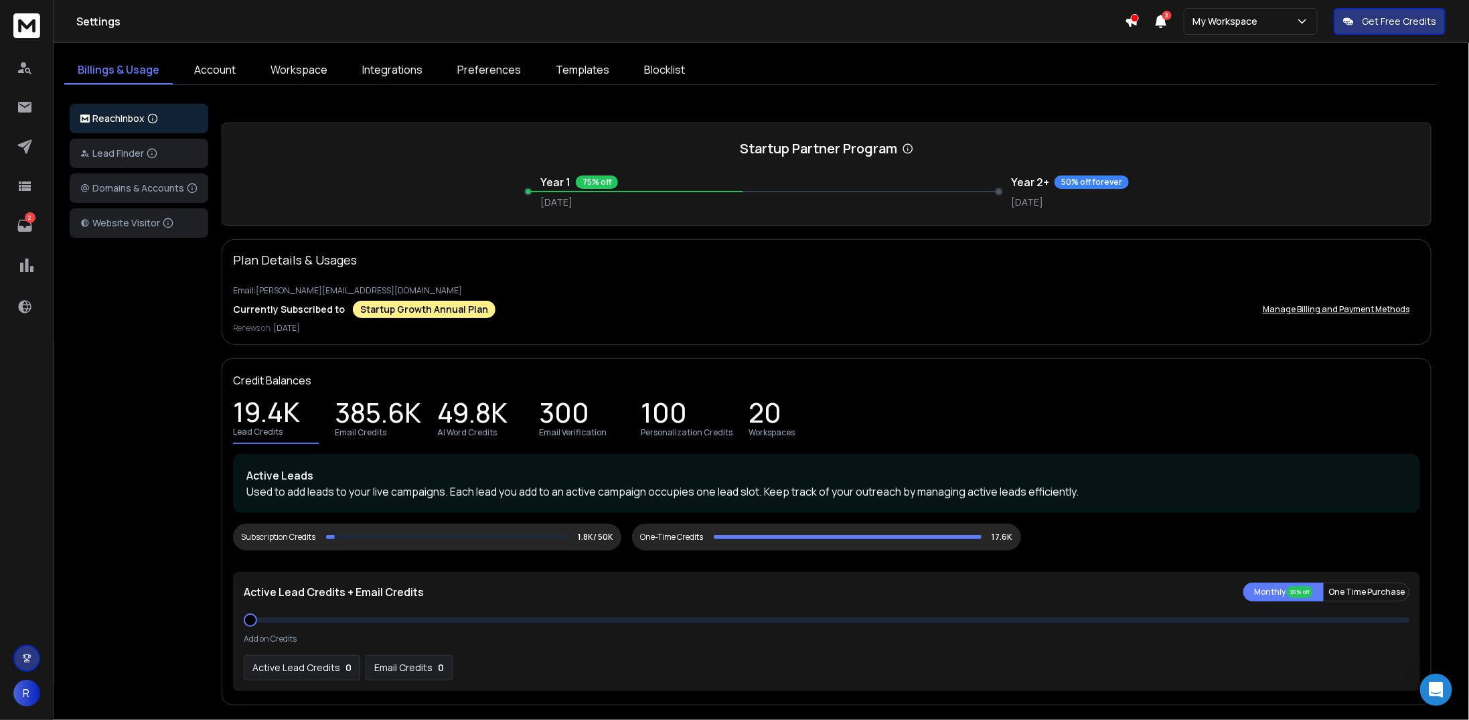
click at [294, 73] on link "Workspace" at bounding box center [299, 70] width 84 height 28
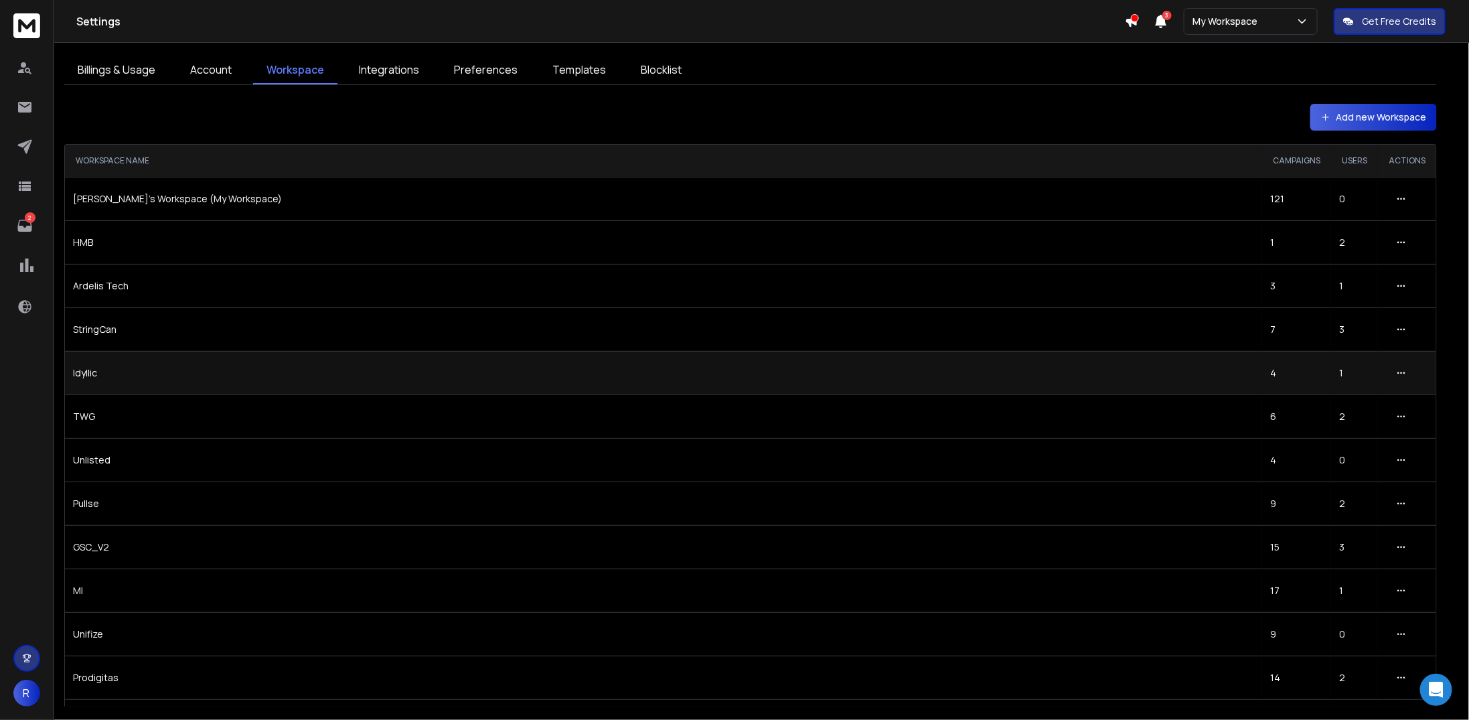
scroll to position [5, 0]
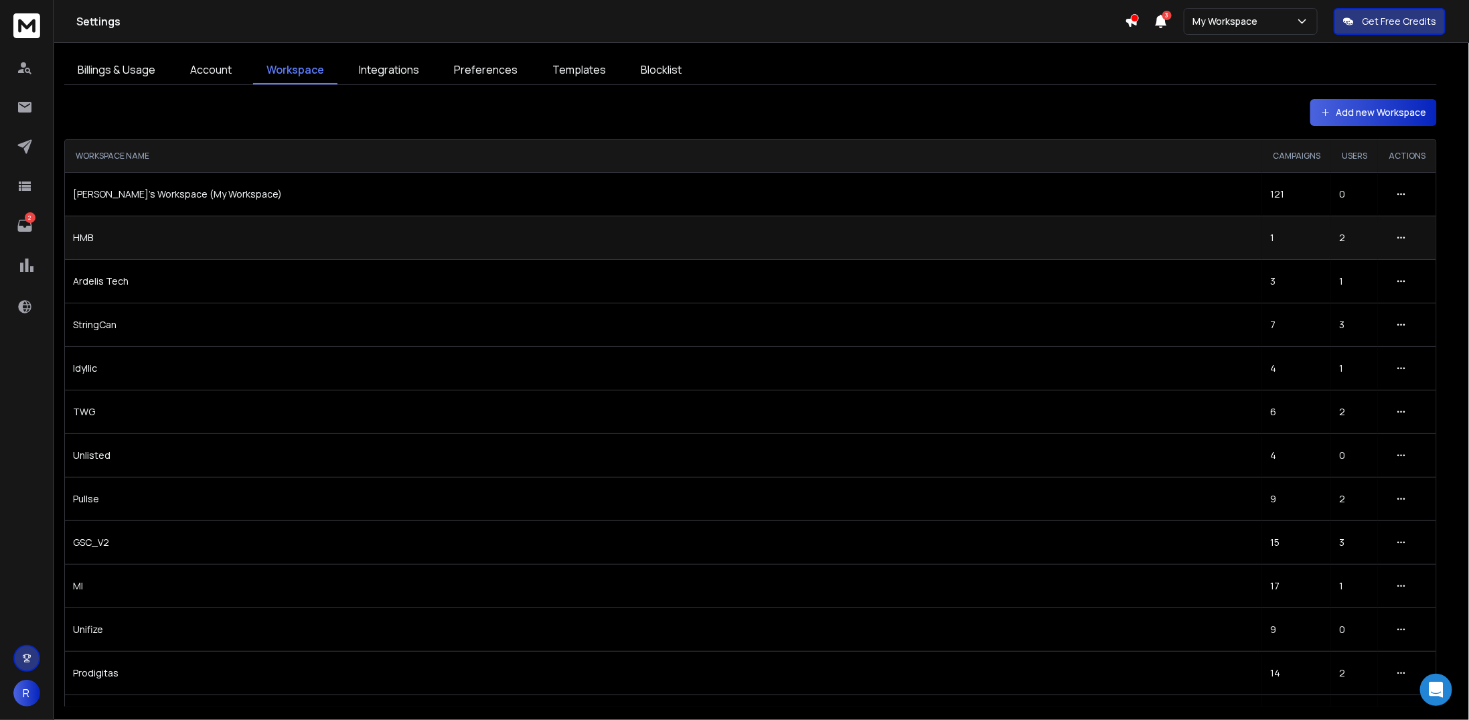
click at [68, 238] on td "HMB" at bounding box center [663, 238] width 1197 height 44
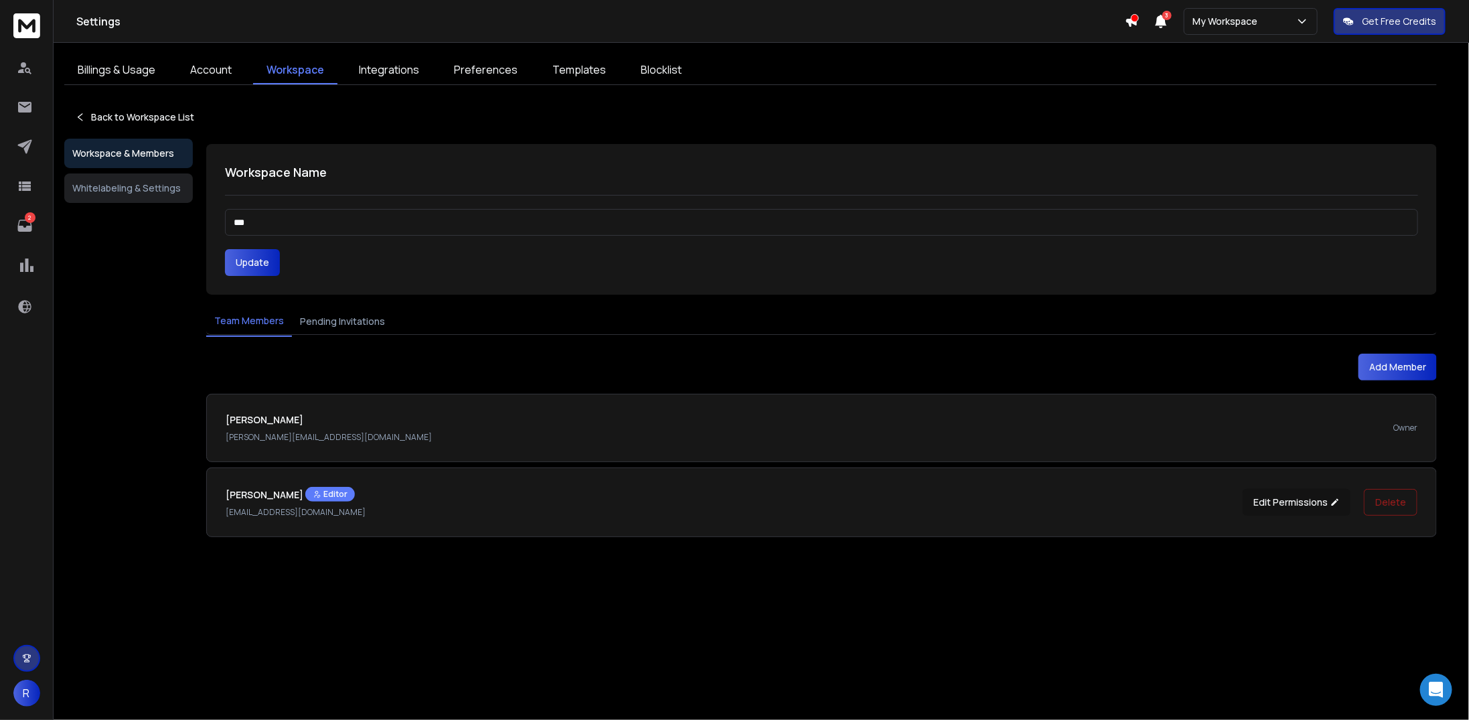
click at [1277, 504] on button "Edit Permissions" at bounding box center [1297, 502] width 108 height 27
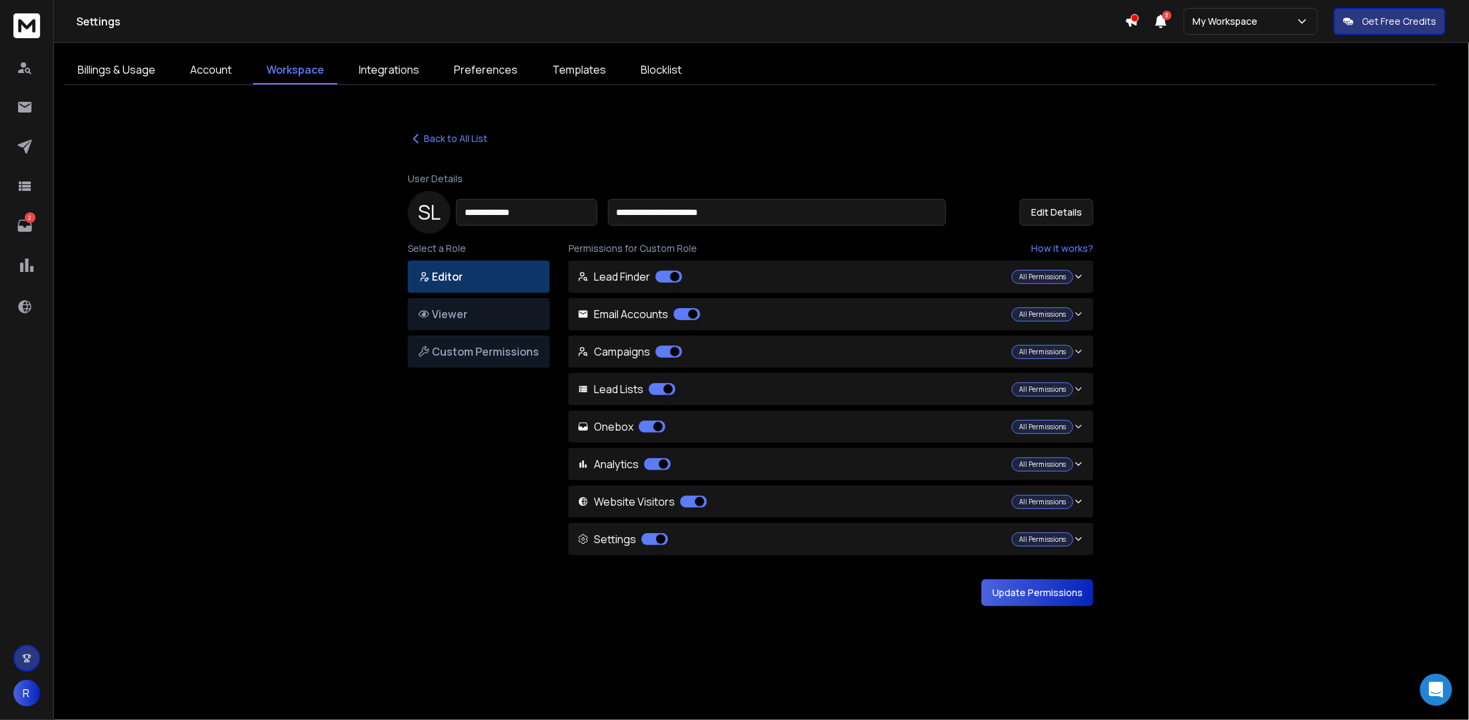
click at [741, 216] on input "**********" at bounding box center [777, 212] width 338 height 27
click at [443, 133] on button "Back to All List" at bounding box center [448, 139] width 80 height 16
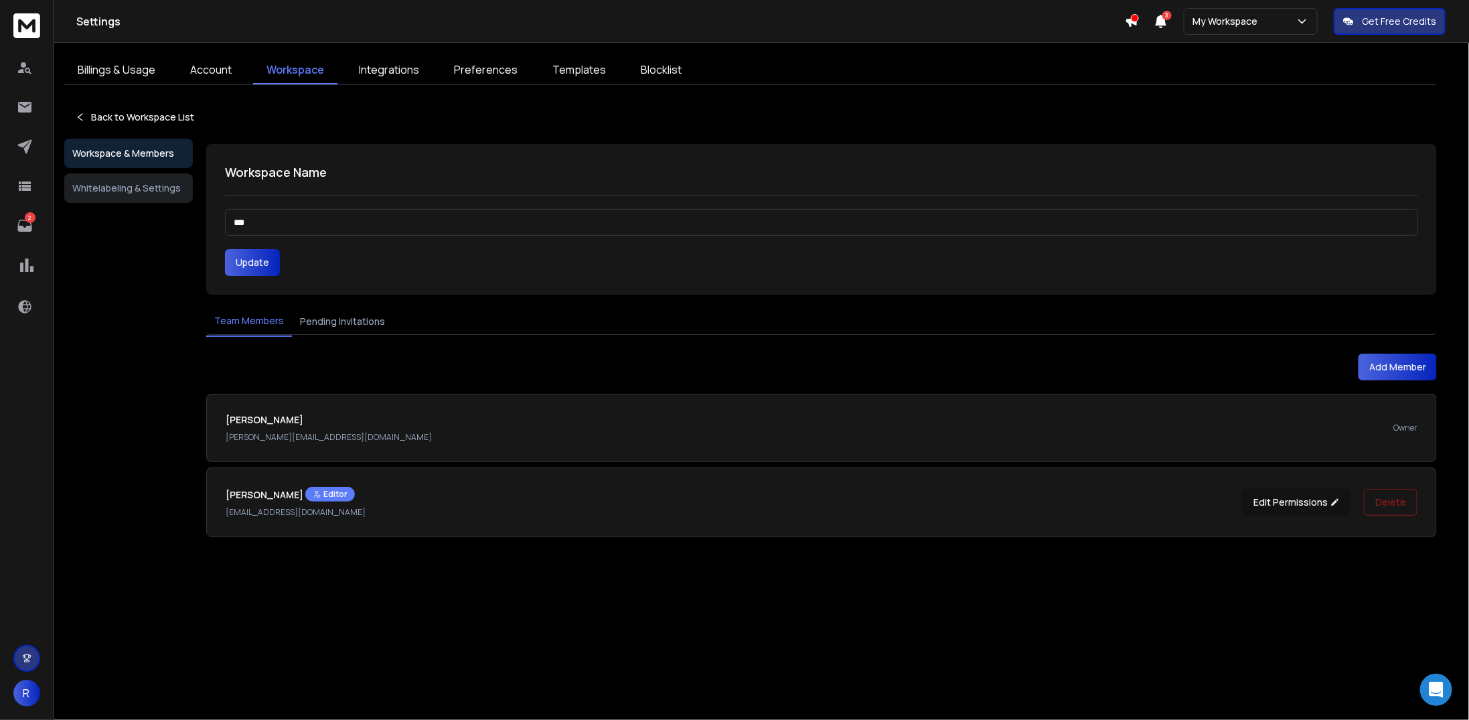
click at [354, 307] on button "Pending Invitations" at bounding box center [342, 321] width 101 height 29
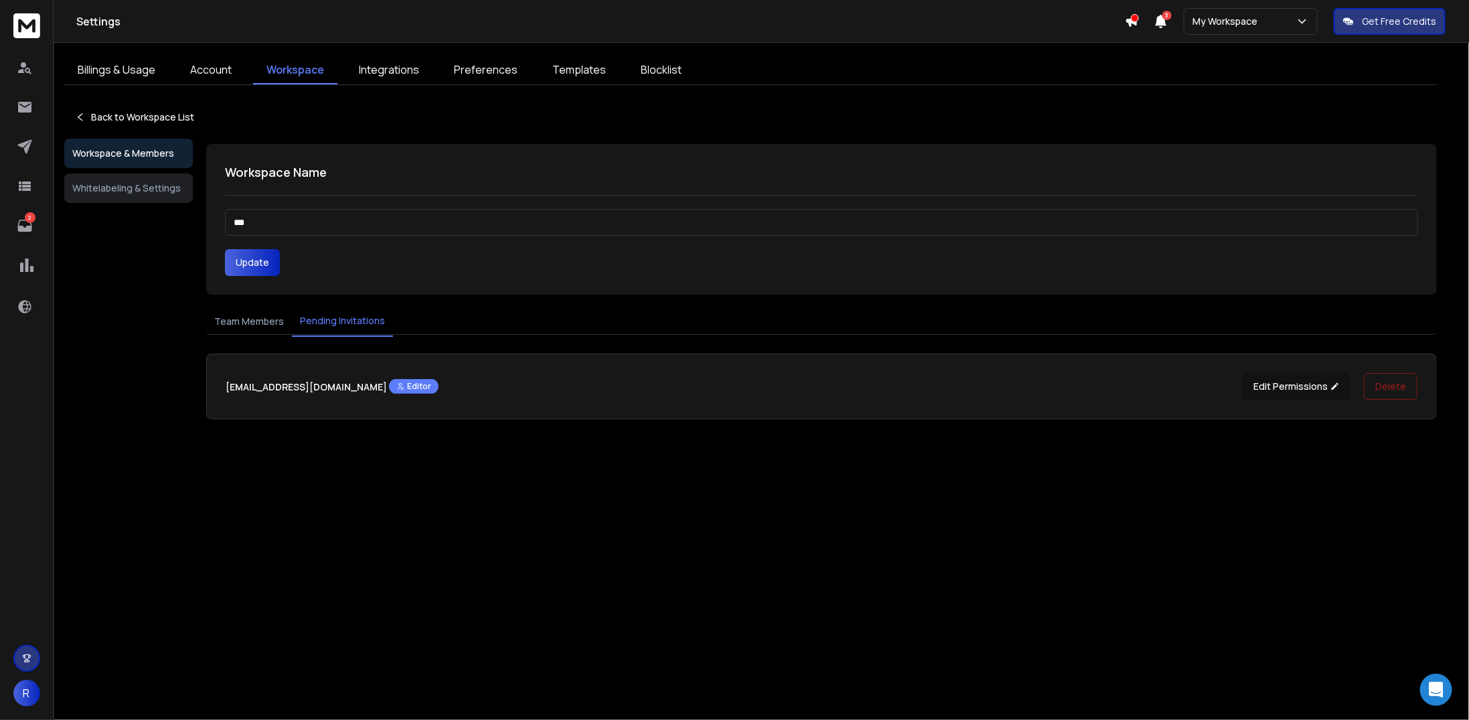
click at [628, 363] on div "satvikluthra@marketingbros.com Editor Edit Permissions Delete" at bounding box center [821, 387] width 1231 height 66
click at [1305, 385] on button "Edit Permissions" at bounding box center [1297, 386] width 108 height 27
click at [1331, 376] on button "Edit Permissions" at bounding box center [1297, 386] width 108 height 27
click at [1331, 382] on button "Edit Permissions" at bounding box center [1297, 386] width 108 height 27
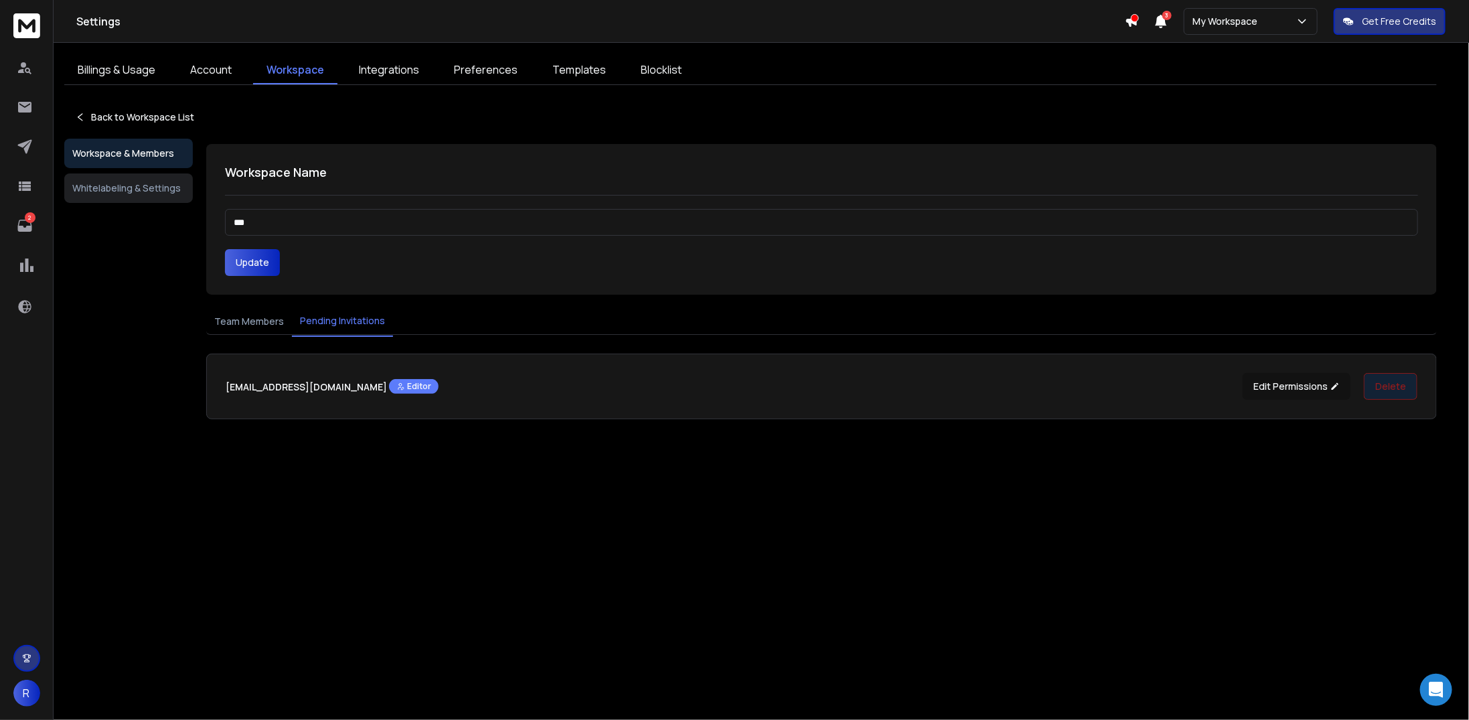
click at [1411, 383] on button "Delete" at bounding box center [1391, 386] width 54 height 27
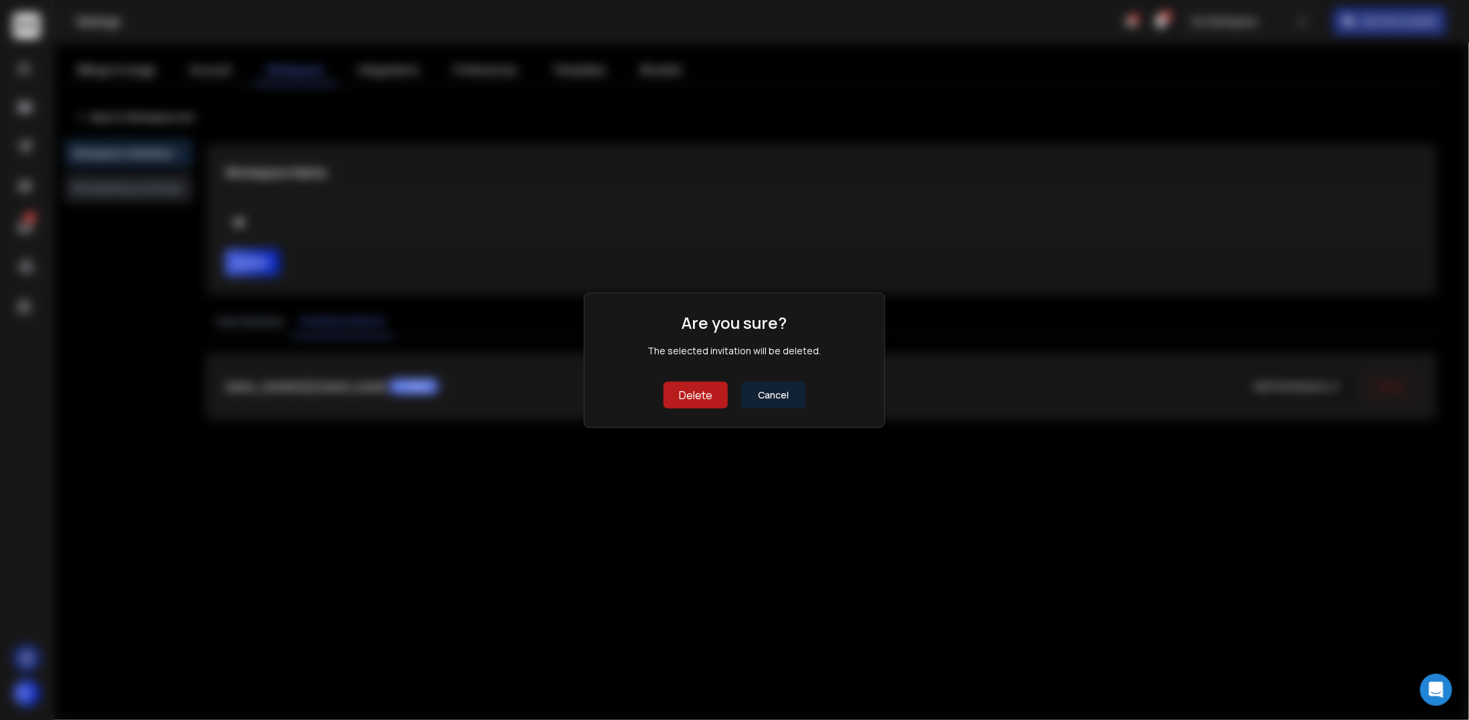
click at [699, 396] on button "Delete" at bounding box center [696, 395] width 64 height 27
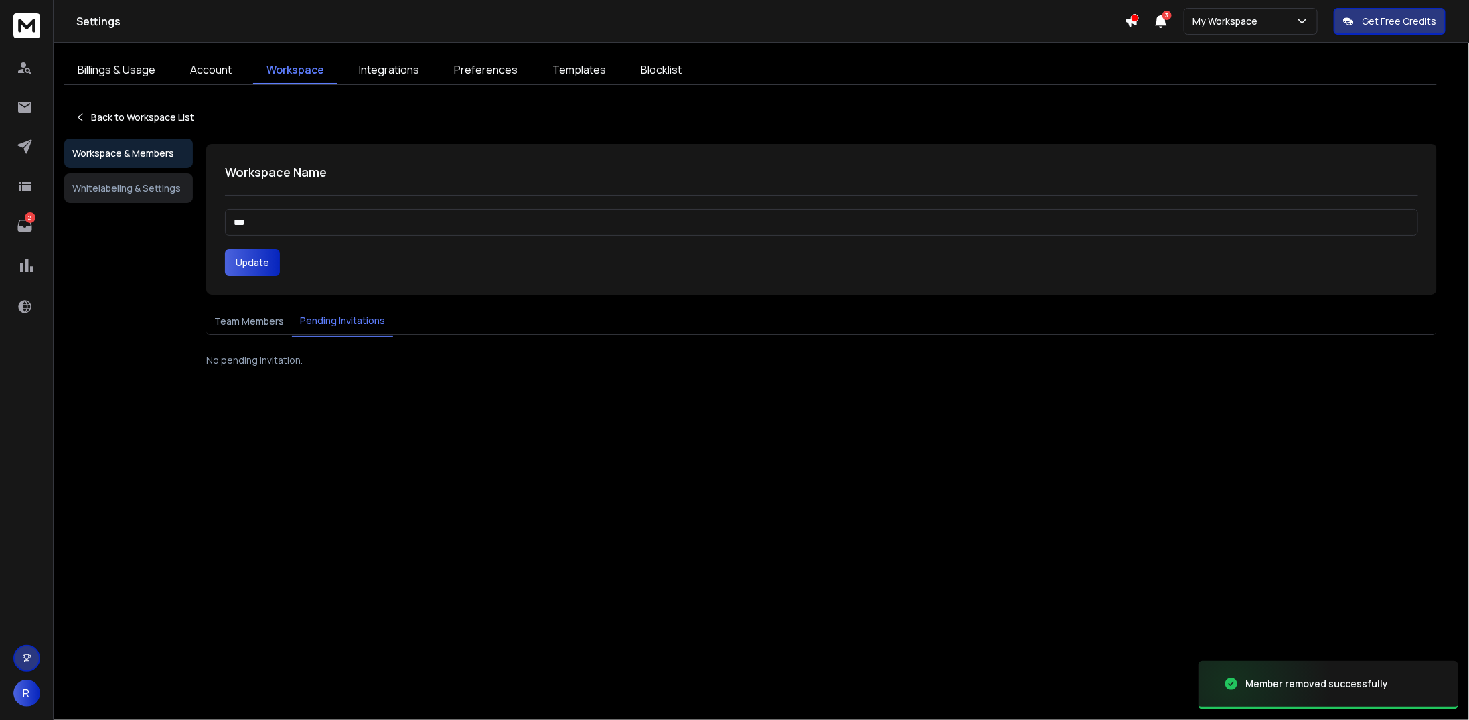
click at [242, 325] on button "Team Members" at bounding box center [249, 321] width 86 height 29
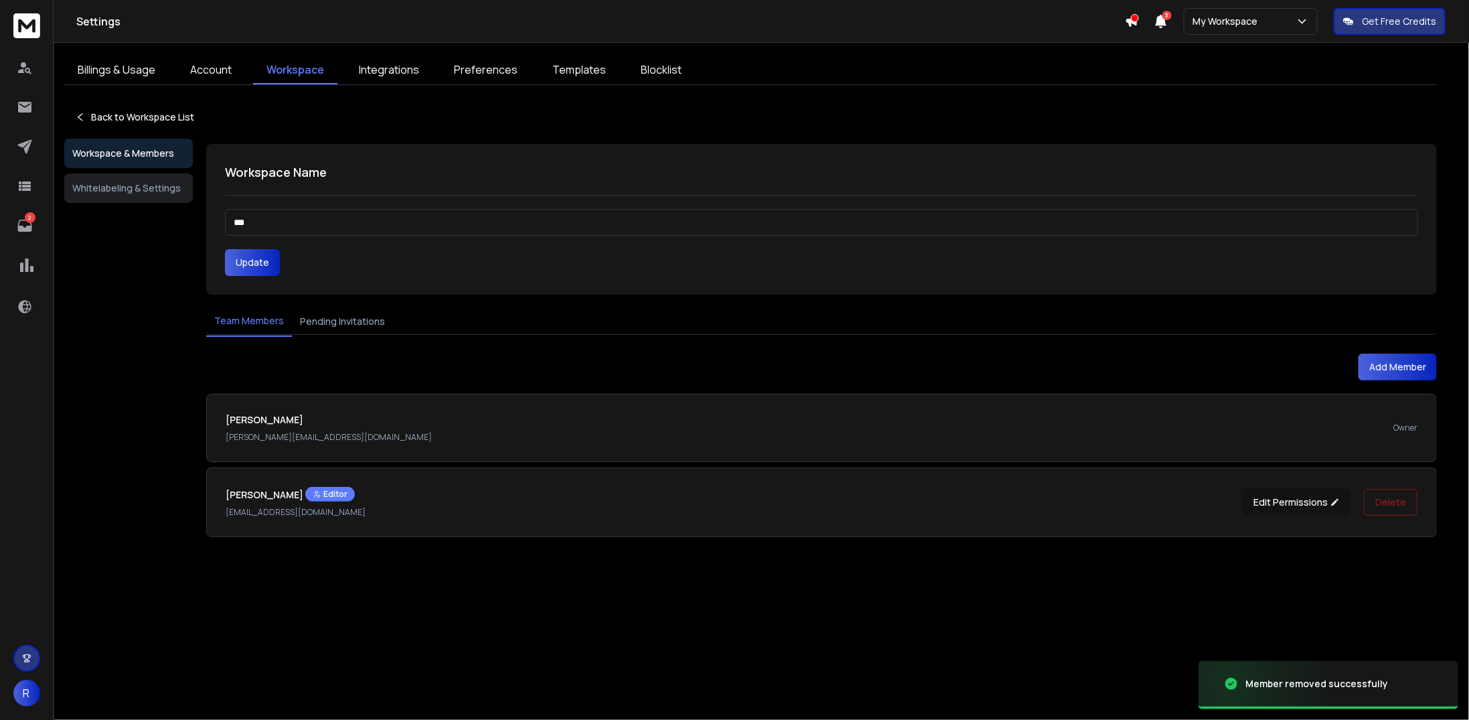
click at [1397, 380] on div "Add Member Rishabh Ambasta rishabh@moderninbound.com Owner Satvik Luthra Editor…" at bounding box center [821, 445] width 1231 height 183
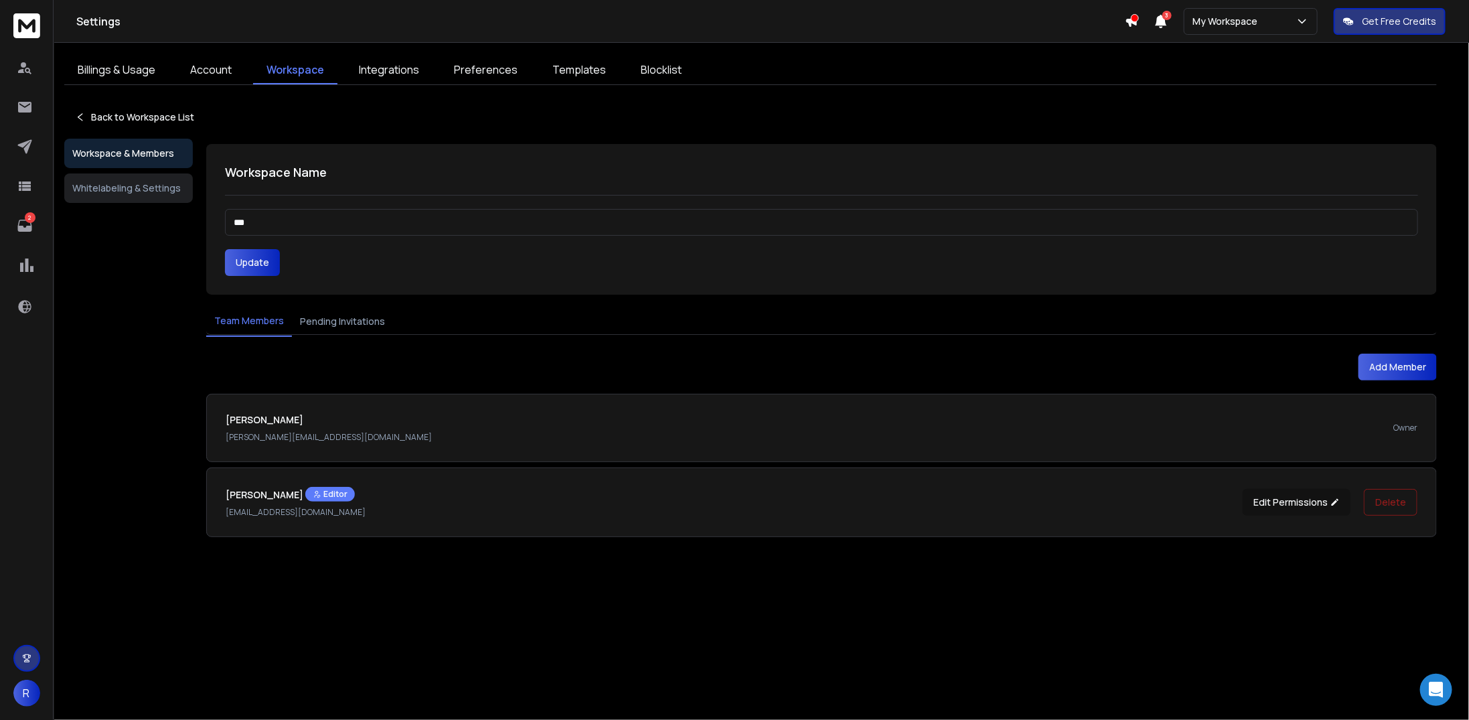
click at [1398, 362] on button "Add Member" at bounding box center [1398, 367] width 78 height 27
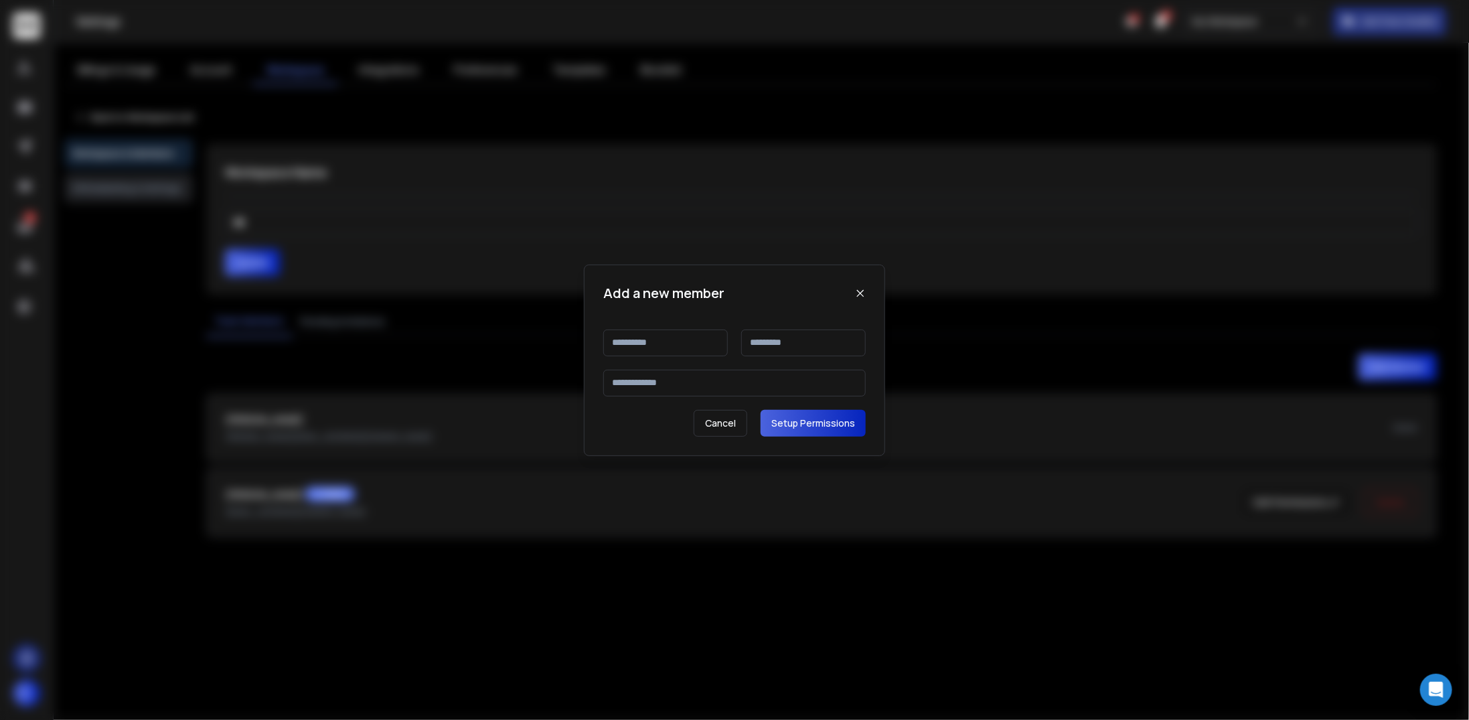
click at [666, 392] on input at bounding box center [734, 383] width 262 height 27
paste input "**********"
type input "**********"
click at [635, 340] on input at bounding box center [665, 342] width 125 height 27
click at [658, 351] on input "***" at bounding box center [665, 342] width 125 height 27
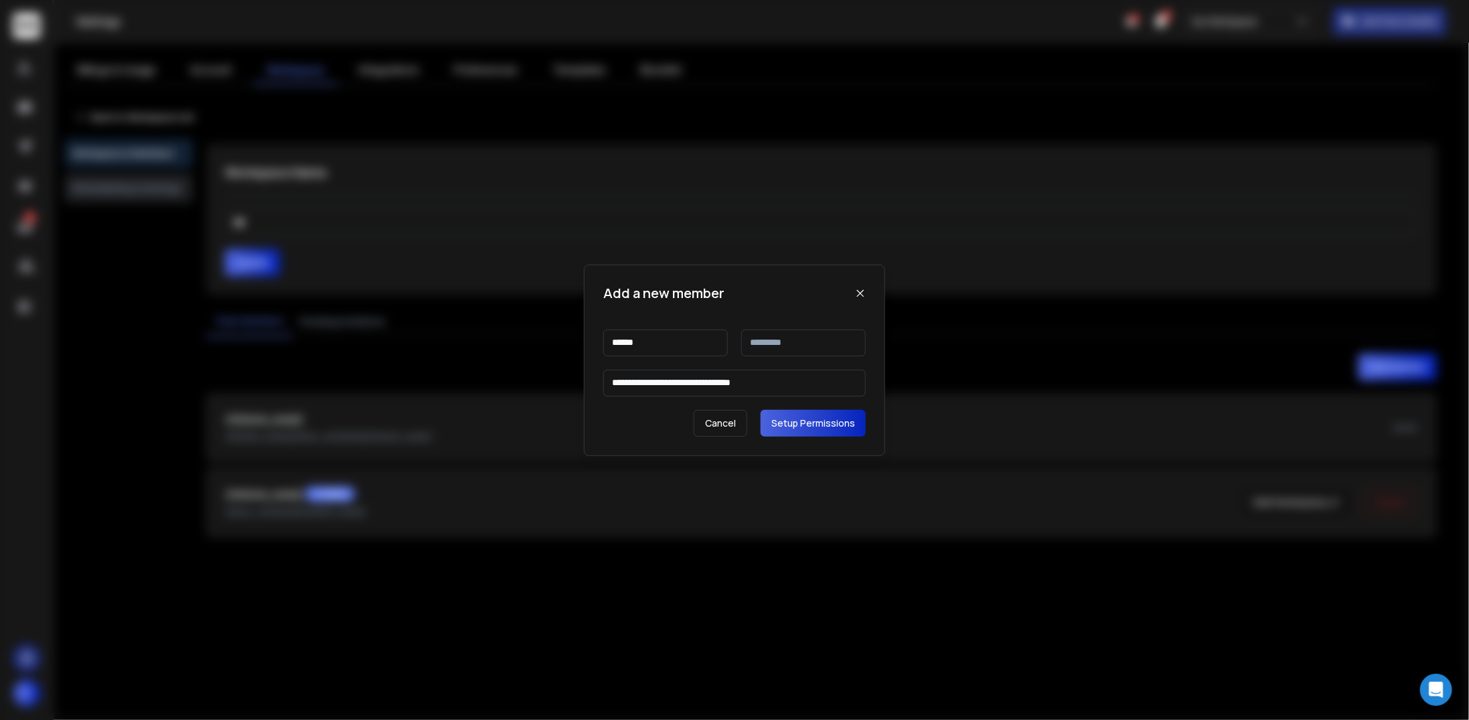
type input "******"
click at [818, 433] on button "Setup Permissions" at bounding box center [813, 423] width 105 height 27
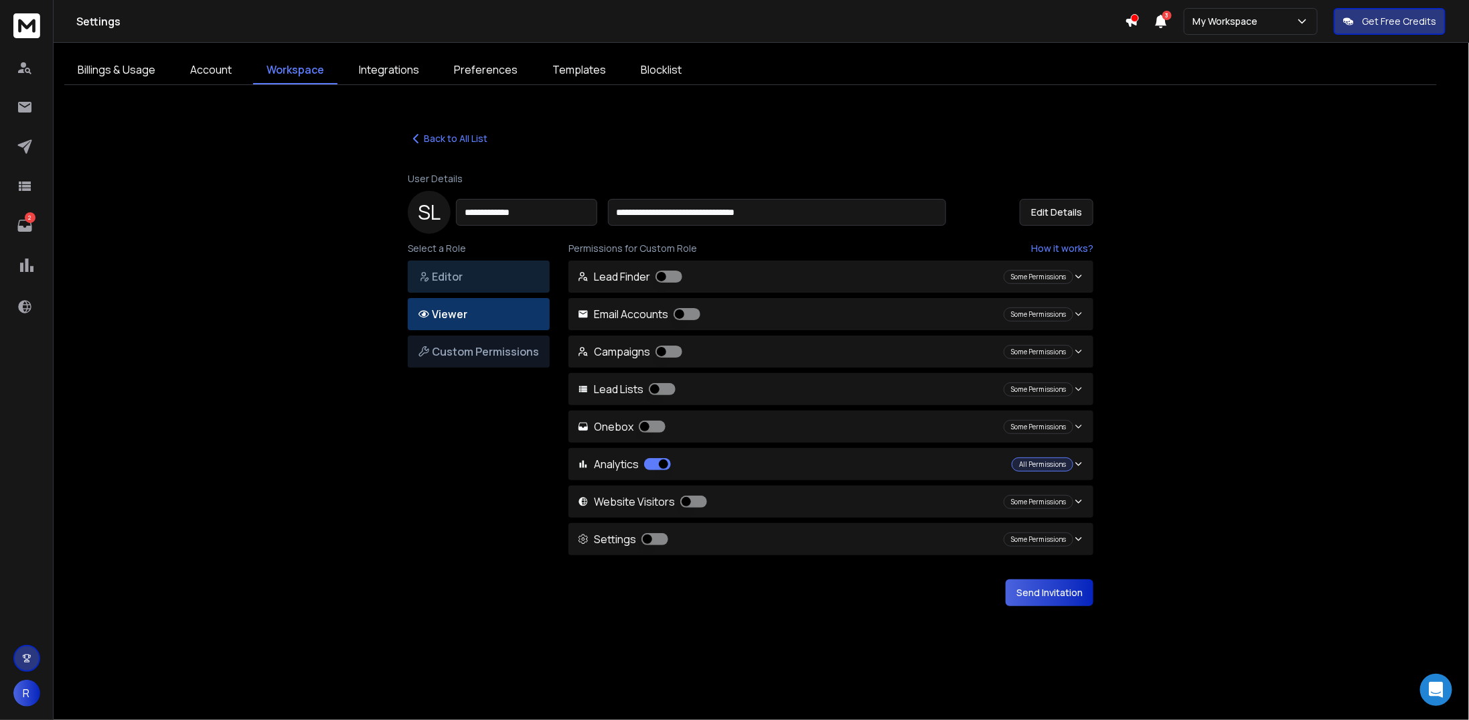
click at [458, 262] on div "Editor" at bounding box center [479, 276] width 142 height 32
click at [485, 275] on p "Editor" at bounding box center [479, 277] width 121 height 16
click at [429, 275] on button "Editor" at bounding box center [423, 276] width 11 height 33
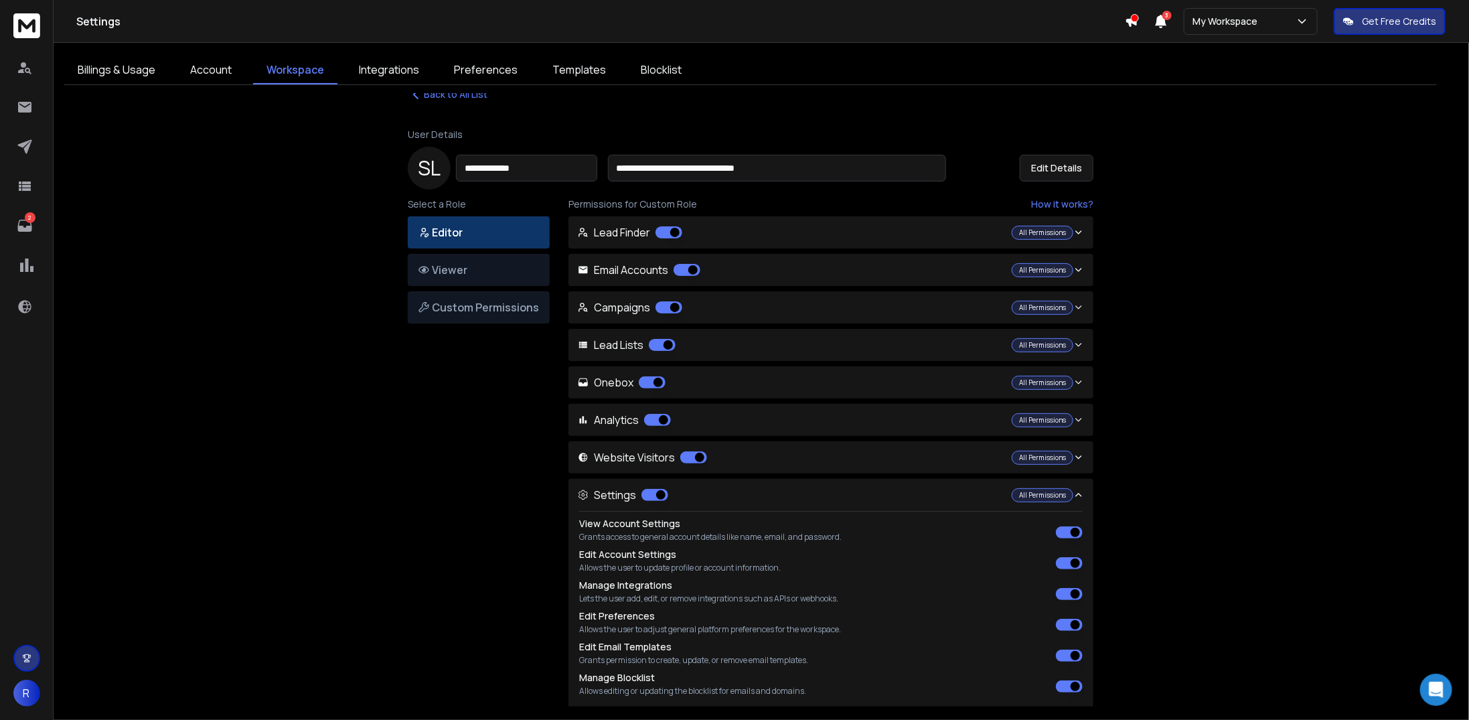
scroll to position [121, 0]
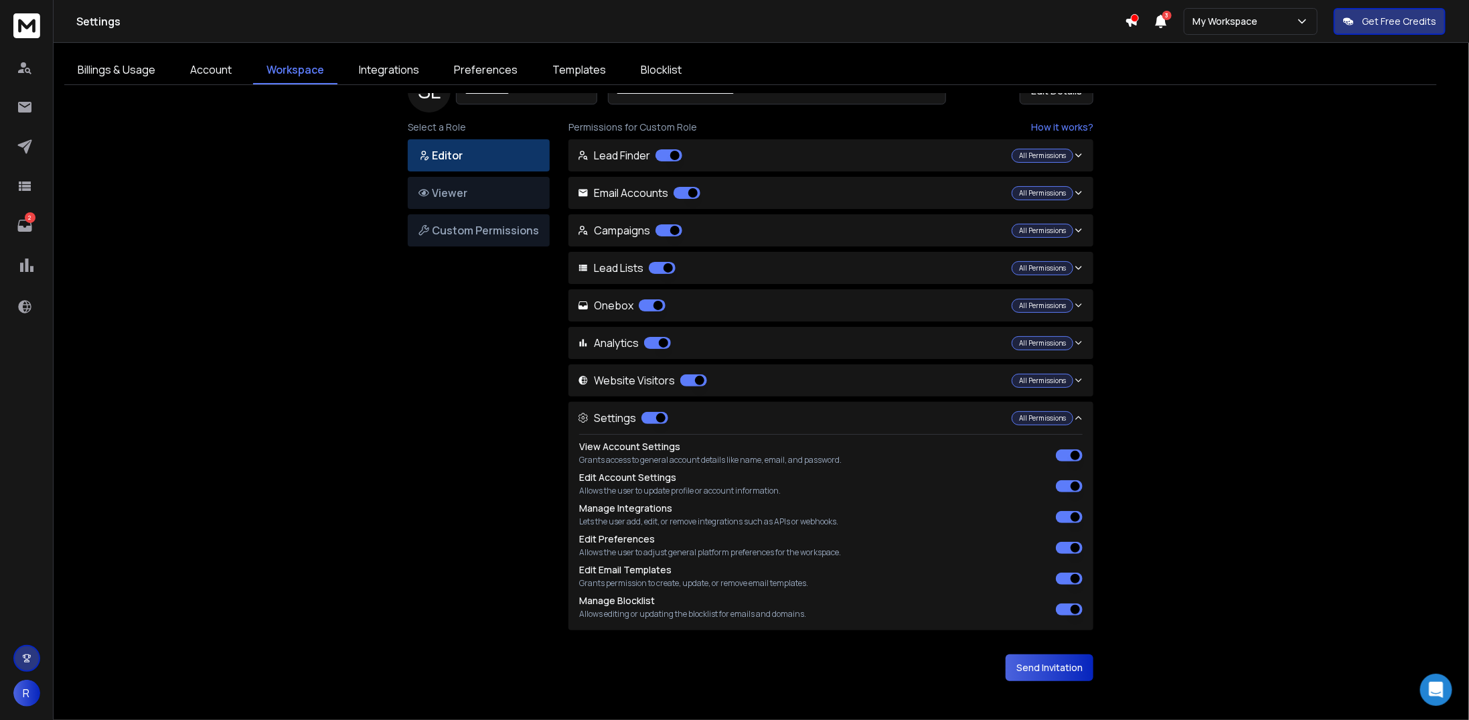
click at [1039, 672] on button "Send Invitation" at bounding box center [1050, 667] width 88 height 27
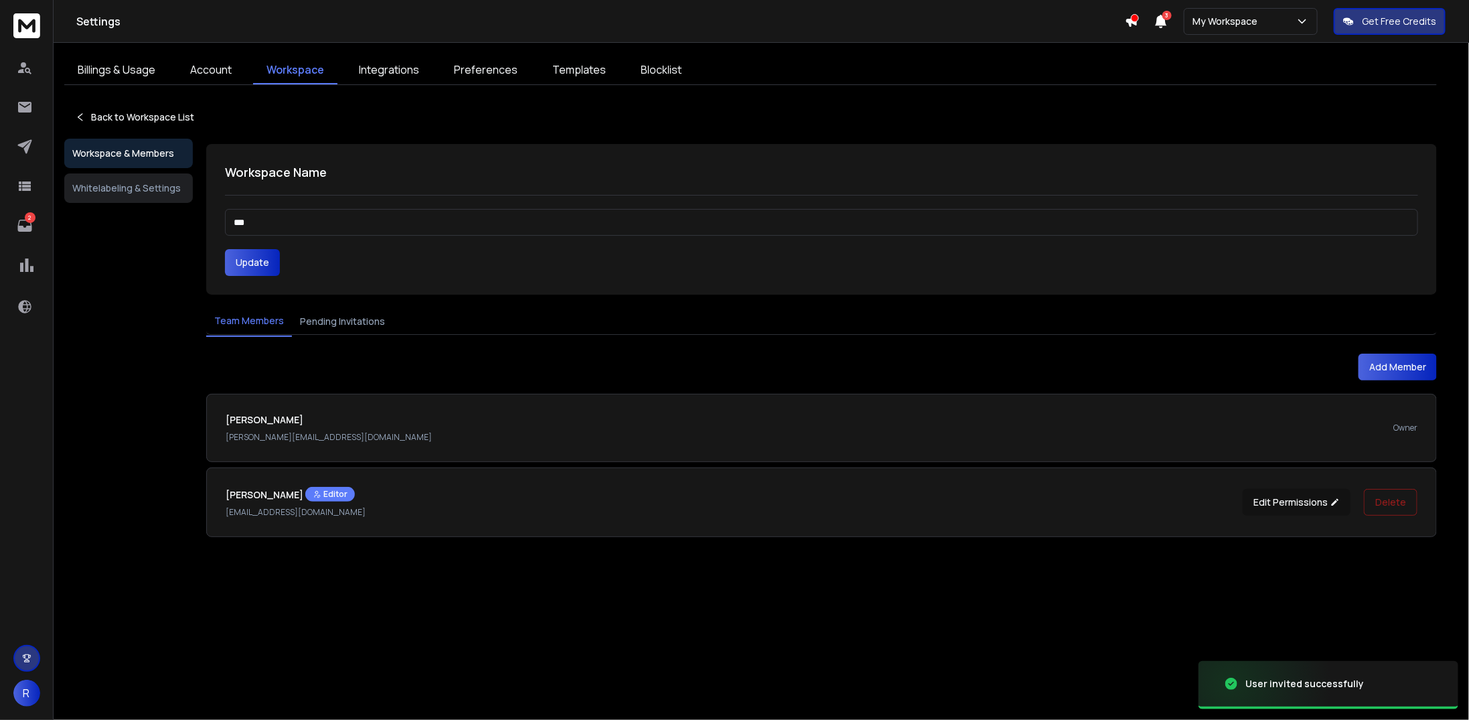
click at [361, 310] on button "Pending Invitations" at bounding box center [342, 321] width 101 height 29
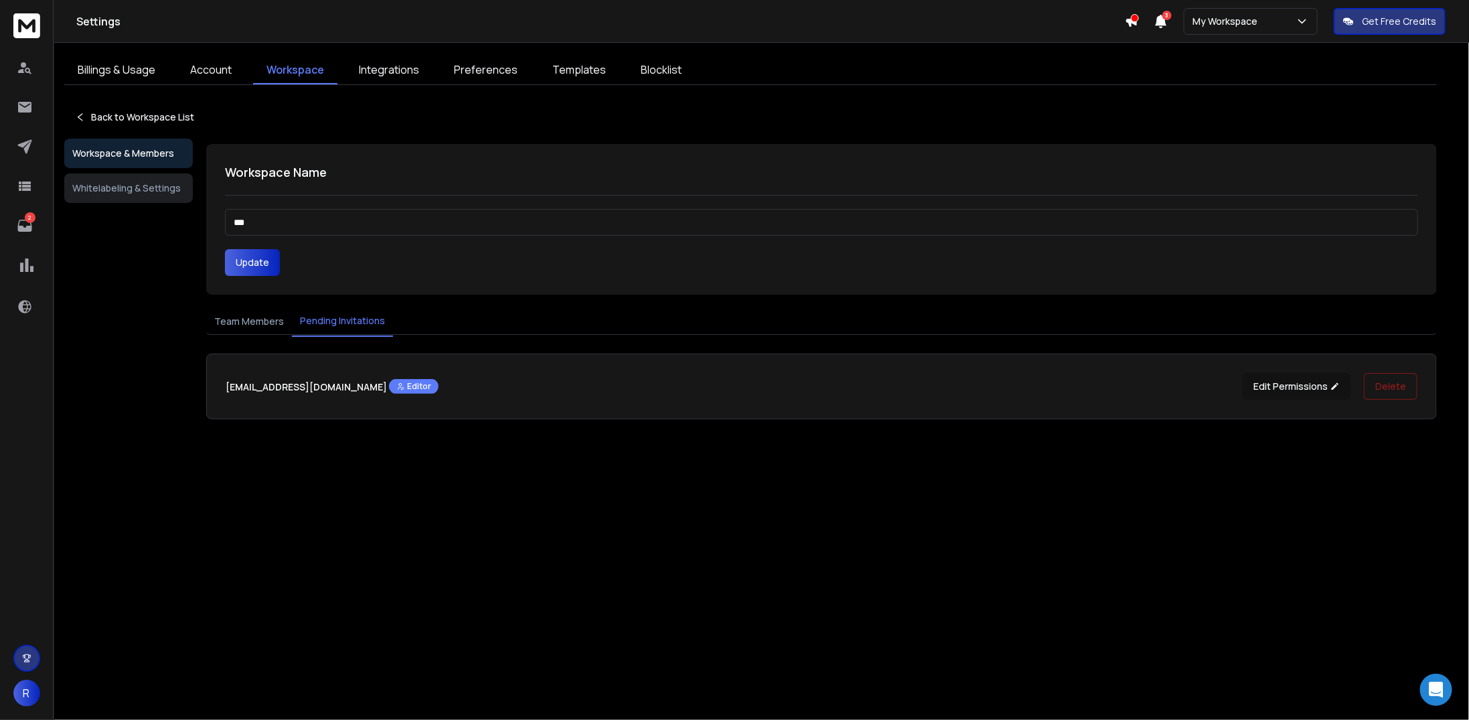
click at [123, 112] on p "Back to Workspace List" at bounding box center [142, 116] width 103 height 13
